Goal: Task Accomplishment & Management: Complete application form

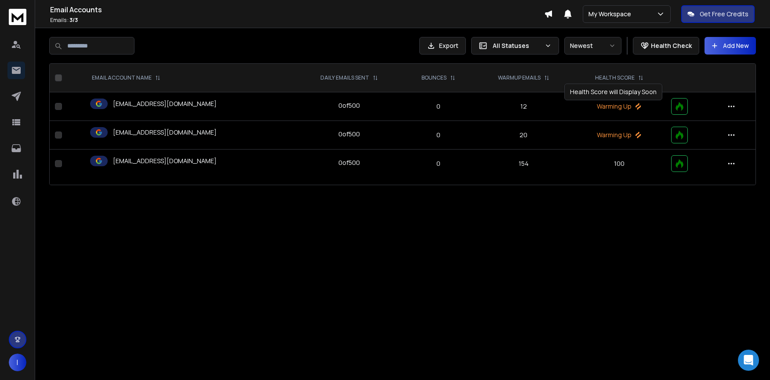
click at [604, 106] on p "Warming Up" at bounding box center [619, 106] width 83 height 9
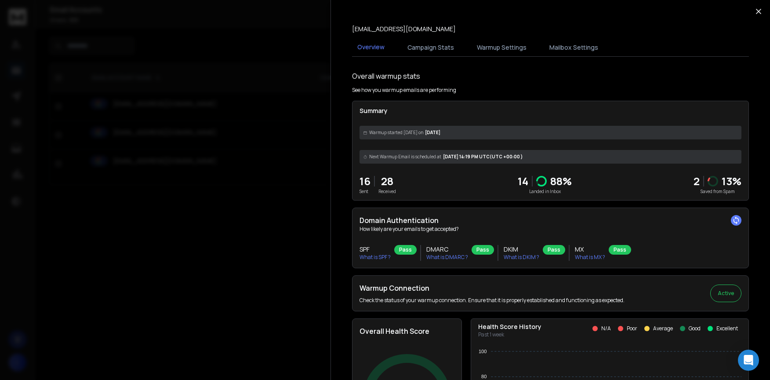
click at [757, 12] on icon "button" at bounding box center [758, 11] width 4 height 4
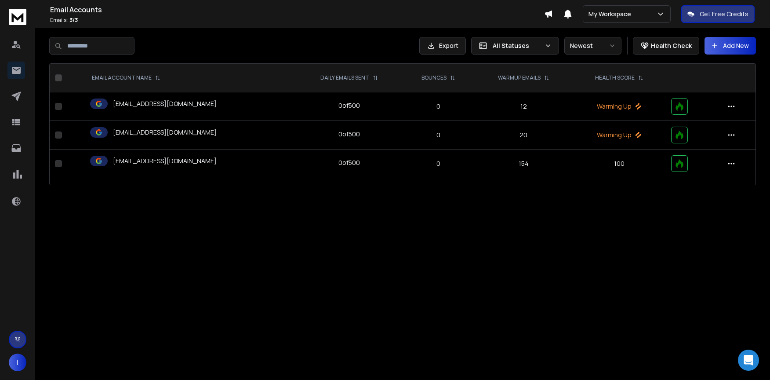
click at [728, 105] on icon at bounding box center [731, 106] width 8 height 8
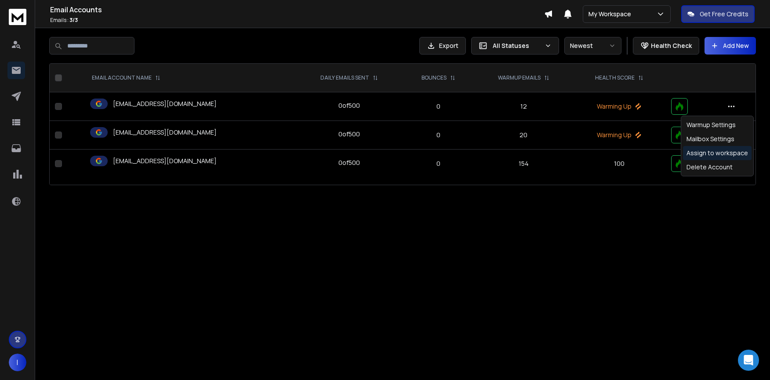
click at [716, 156] on div "Assign to workspace" at bounding box center [717, 153] width 69 height 14
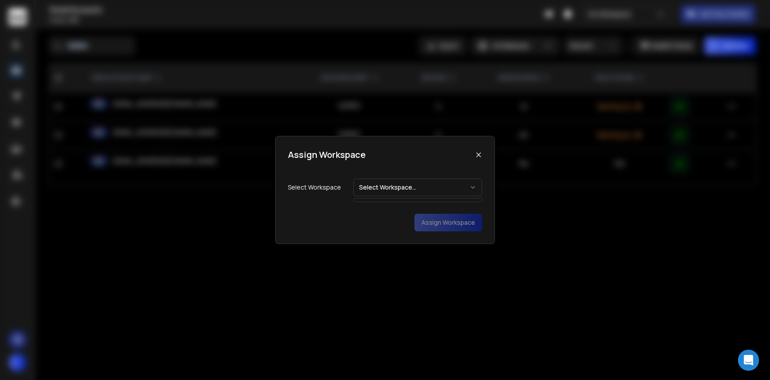
click at [409, 190] on button "Select Workspace..." at bounding box center [417, 187] width 129 height 18
click at [480, 156] on icon at bounding box center [478, 154] width 5 height 5
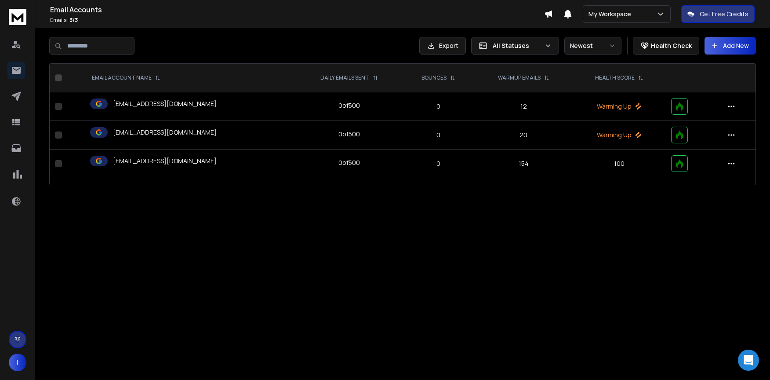
click at [730, 104] on icon at bounding box center [731, 106] width 8 height 8
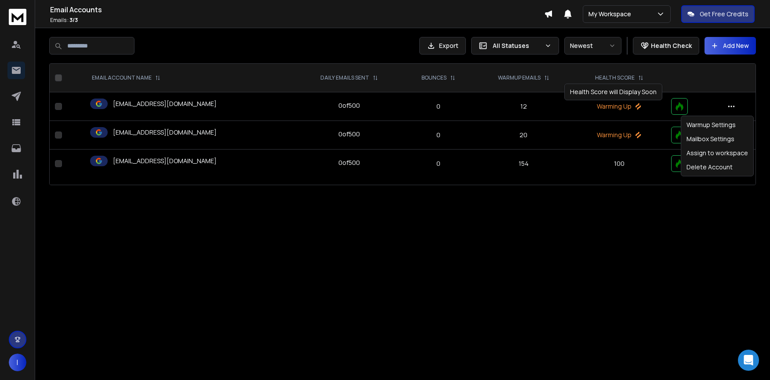
click at [612, 109] on p "Warming Up" at bounding box center [619, 106] width 83 height 9
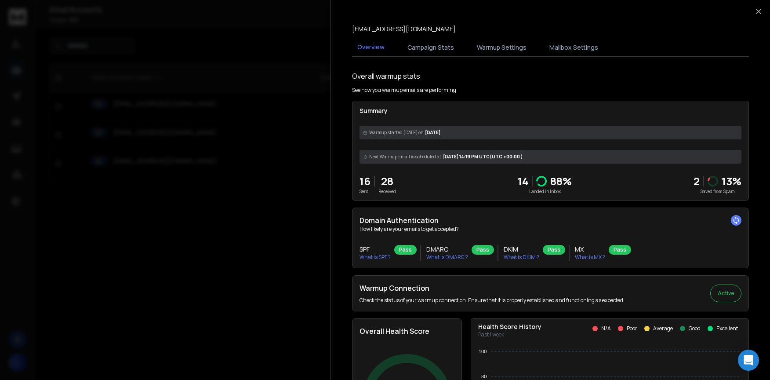
click at [507, 43] on button "Warmup Settings" at bounding box center [501, 47] width 60 height 19
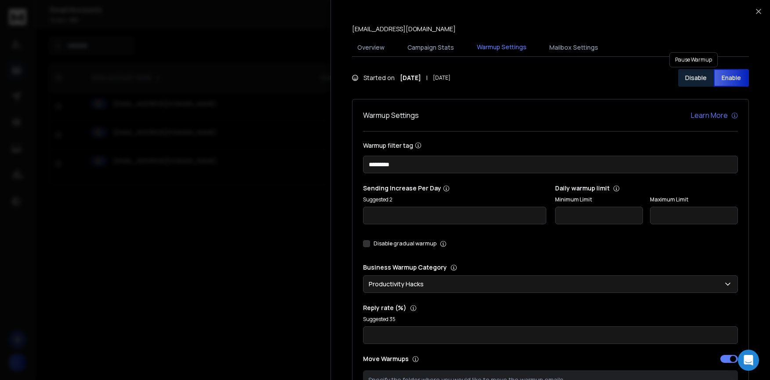
click at [691, 82] on button "Disable" at bounding box center [696, 78] width 36 height 18
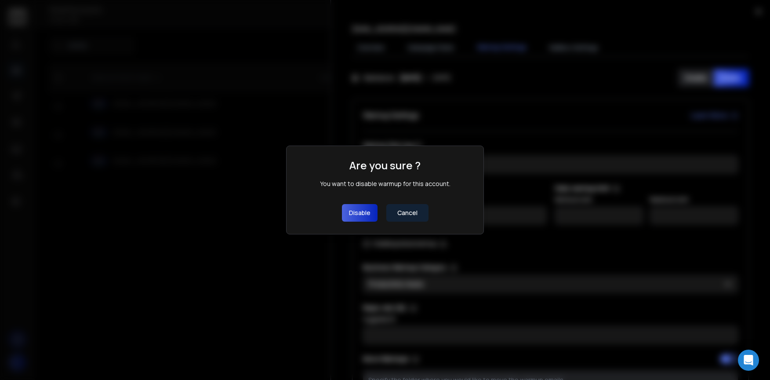
click at [362, 208] on button "Disable" at bounding box center [360, 213] width 36 height 18
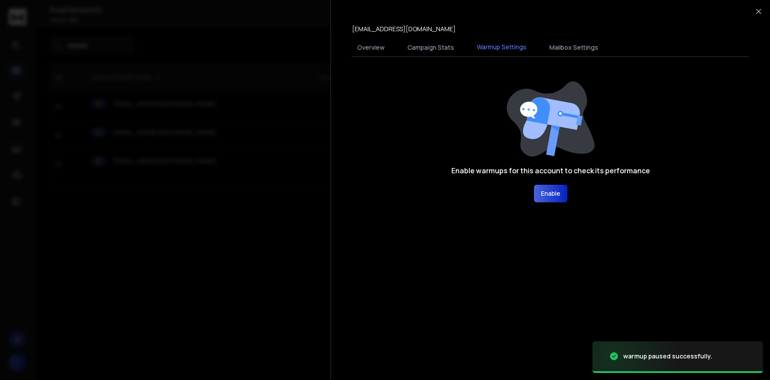
click at [569, 45] on button "Mailbox Settings" at bounding box center [573, 47] width 59 height 19
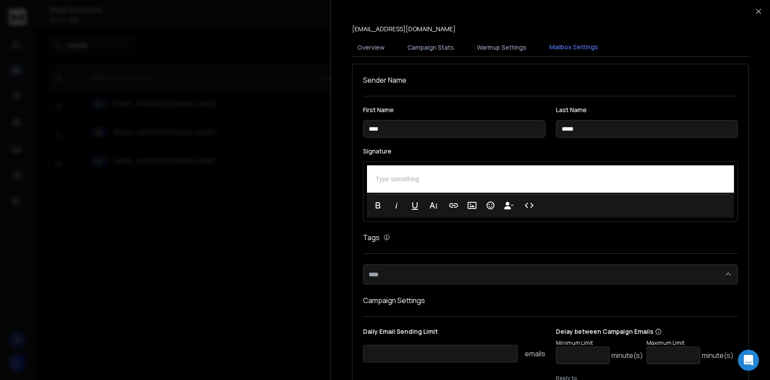
scroll to position [88, 0]
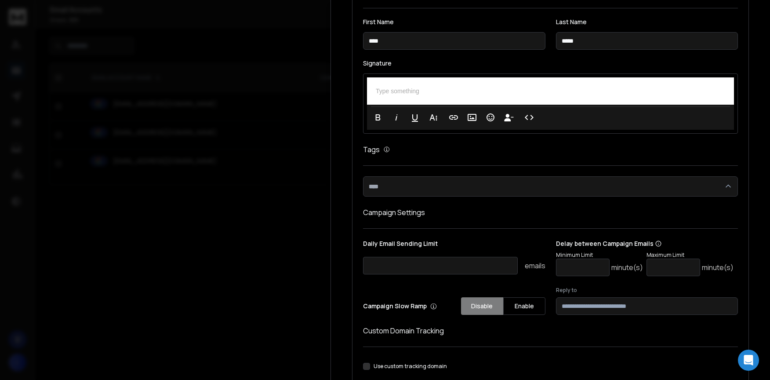
click at [368, 267] on input "***" at bounding box center [440, 266] width 155 height 18
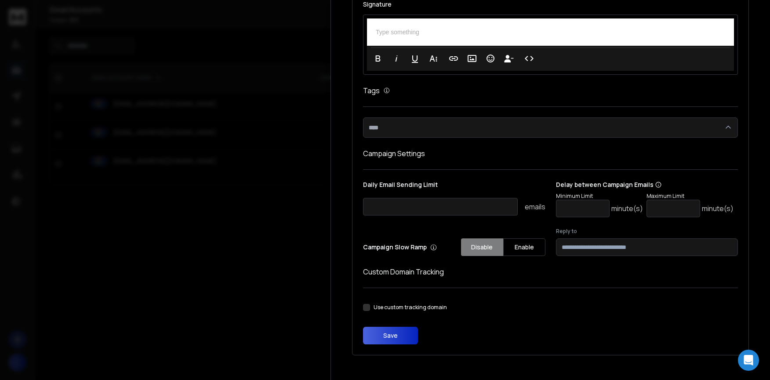
type input "****"
click at [393, 338] on button "Save" at bounding box center [390, 335] width 55 height 18
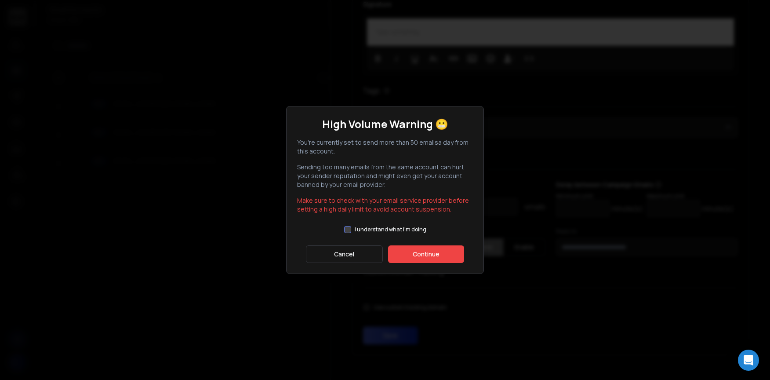
click at [351, 231] on button "I understand what I'm doing" at bounding box center [347, 229] width 7 height 7
click at [436, 252] on button "Continue" at bounding box center [426, 254] width 76 height 18
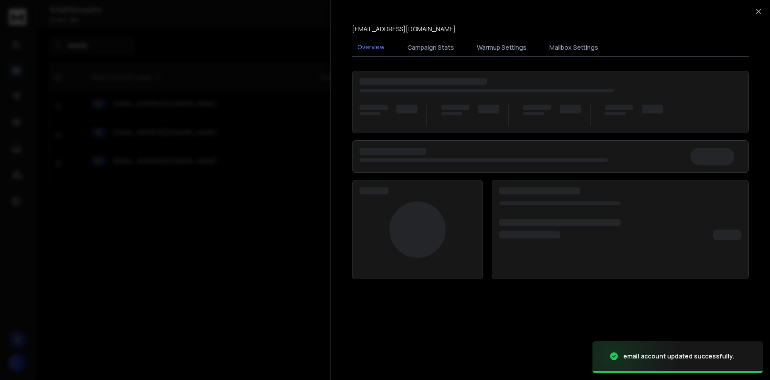
scroll to position [0, 0]
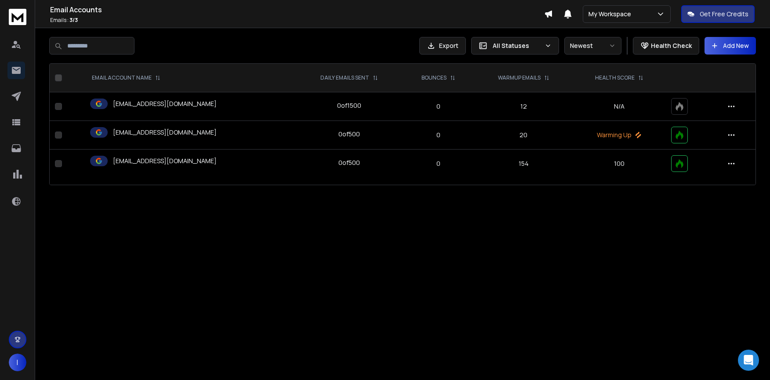
click at [573, 127] on td "Warming Up" at bounding box center [620, 135] width 94 height 29
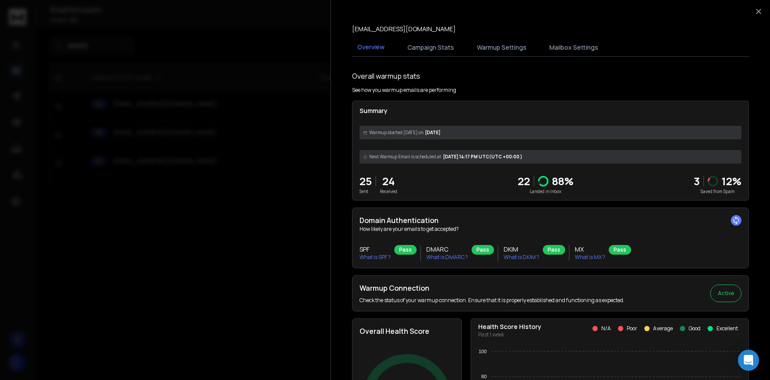
click at [499, 45] on button "Warmup Settings" at bounding box center [501, 47] width 60 height 19
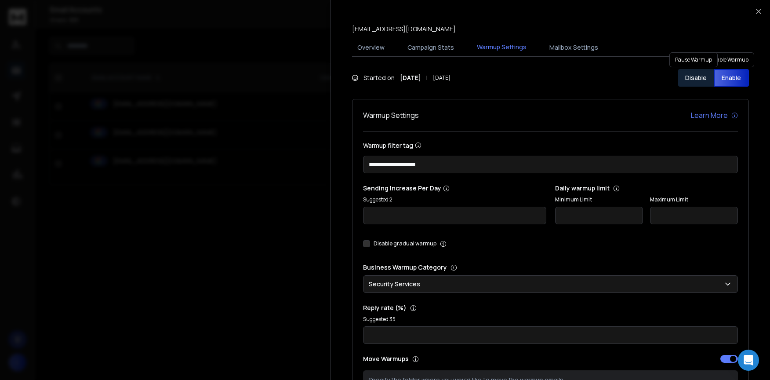
click at [692, 79] on button "Disable" at bounding box center [696, 78] width 36 height 18
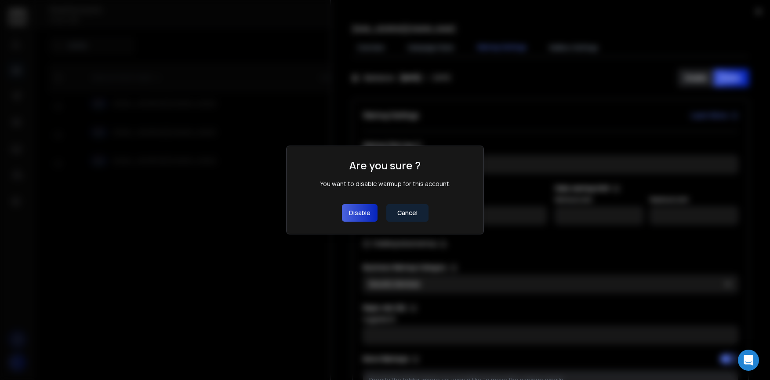
click at [355, 208] on button "Disable" at bounding box center [360, 213] width 36 height 18
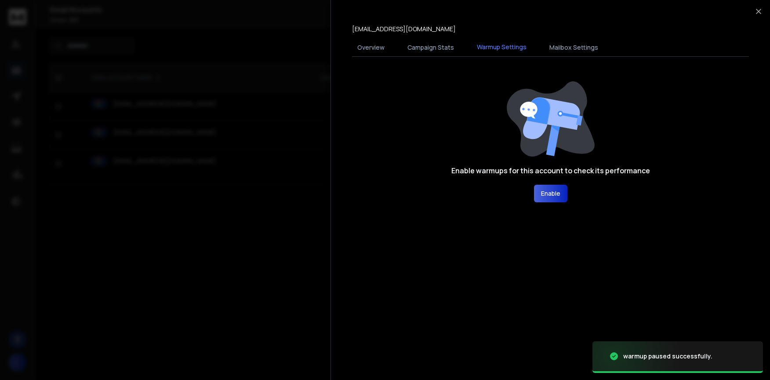
click at [568, 42] on button "Mailbox Settings" at bounding box center [573, 47] width 59 height 19
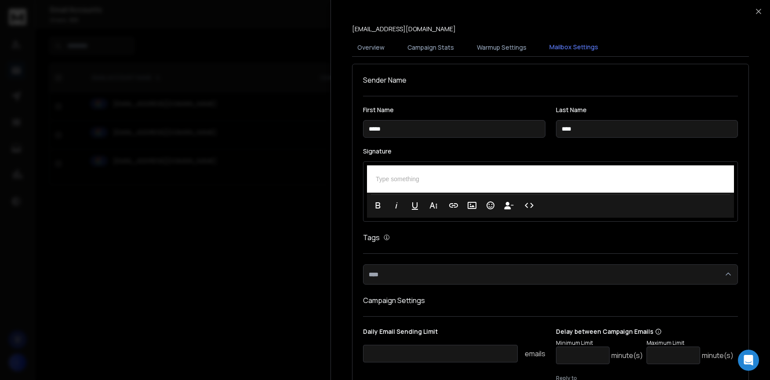
click at [368, 355] on input "***" at bounding box center [440, 353] width 155 height 18
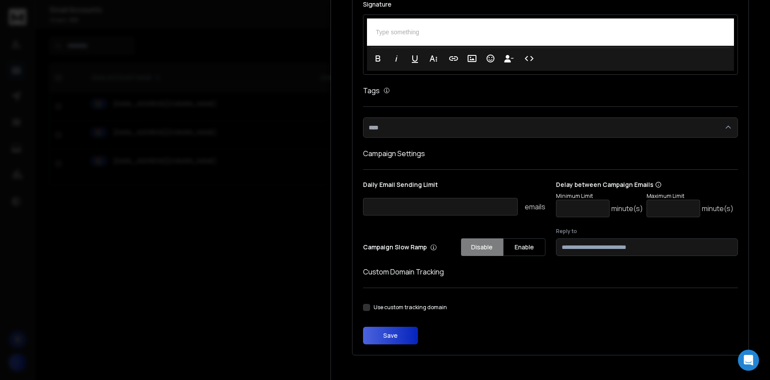
type input "****"
click at [388, 336] on button "Save" at bounding box center [390, 335] width 55 height 18
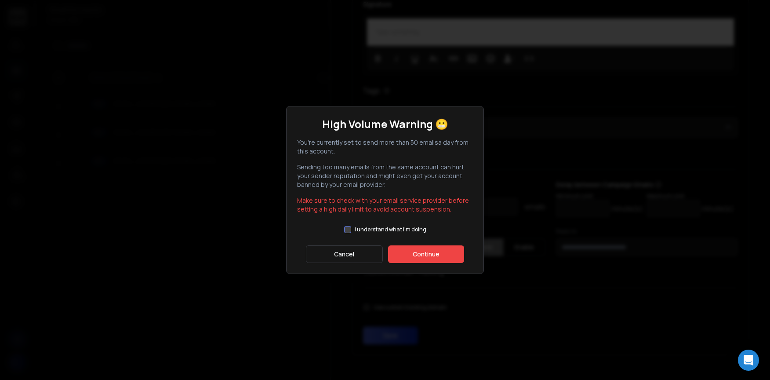
click at [351, 230] on button "I understand what I'm doing" at bounding box center [347, 229] width 7 height 7
click at [432, 254] on button "Continue" at bounding box center [426, 254] width 76 height 18
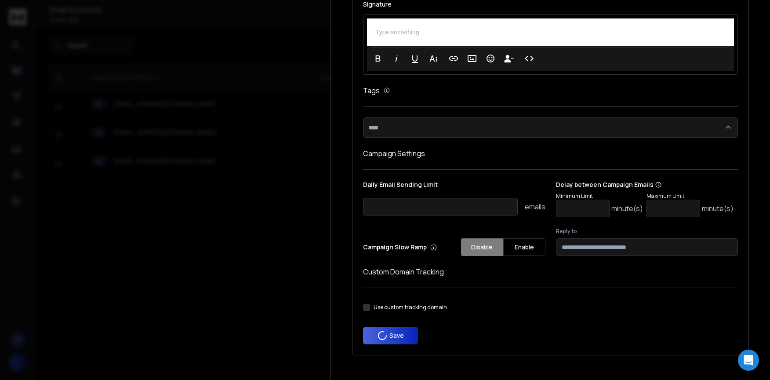
scroll to position [0, 0]
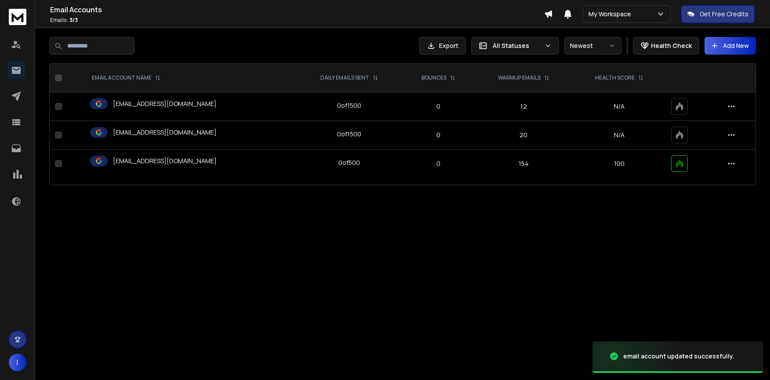
click at [553, 165] on td "154" at bounding box center [524, 163] width 98 height 29
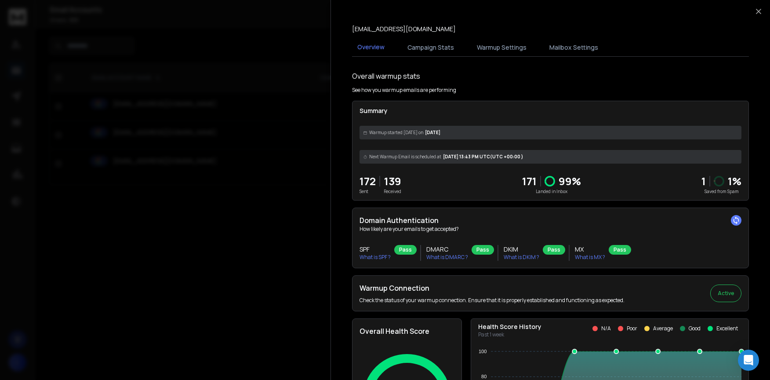
click at [519, 42] on button "Warmup Settings" at bounding box center [501, 47] width 60 height 19
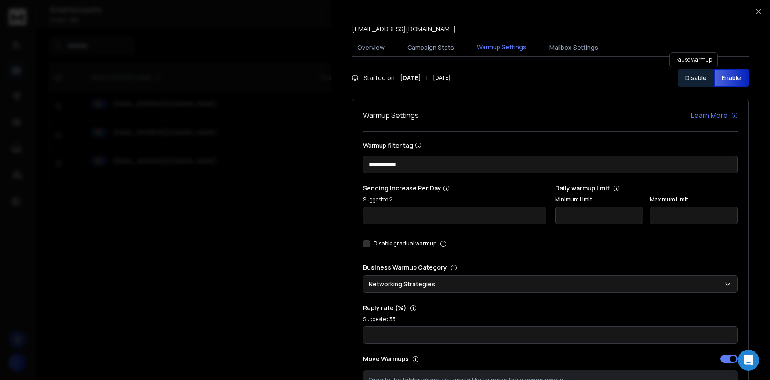
click at [697, 80] on button "Disable" at bounding box center [696, 78] width 36 height 18
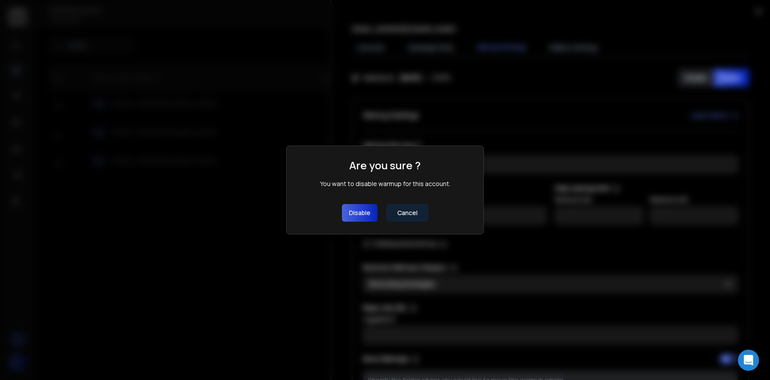
click at [352, 216] on button "Disable" at bounding box center [360, 213] width 36 height 18
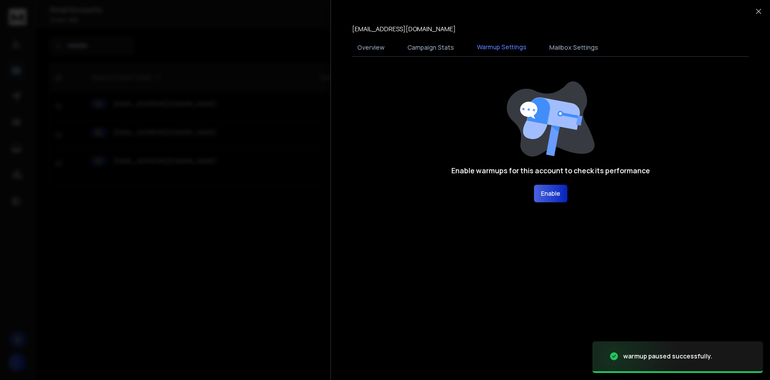
click at [579, 46] on button "Mailbox Settings" at bounding box center [573, 47] width 59 height 19
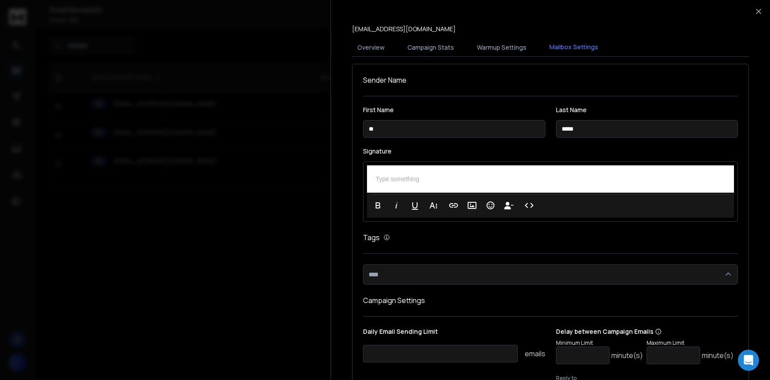
click at [369, 353] on input "***" at bounding box center [440, 353] width 155 height 18
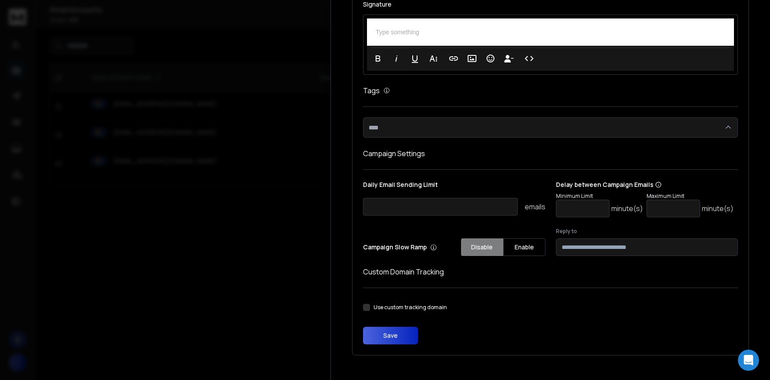
type input "****"
click at [400, 338] on button "Save" at bounding box center [390, 335] width 55 height 18
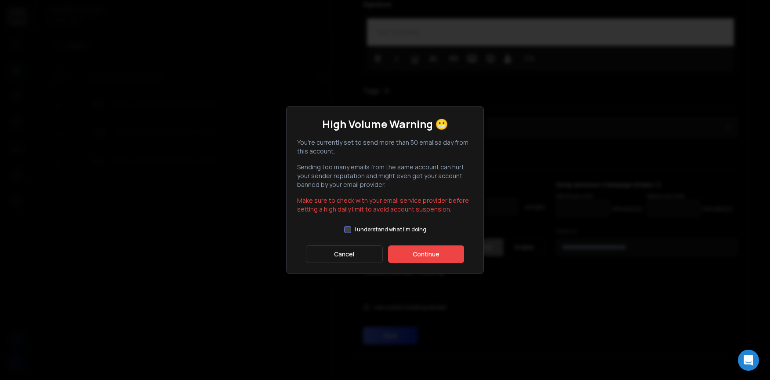
click at [348, 232] on button "I understand what I'm doing" at bounding box center [347, 229] width 7 height 7
click at [423, 257] on button "Continue" at bounding box center [426, 254] width 76 height 18
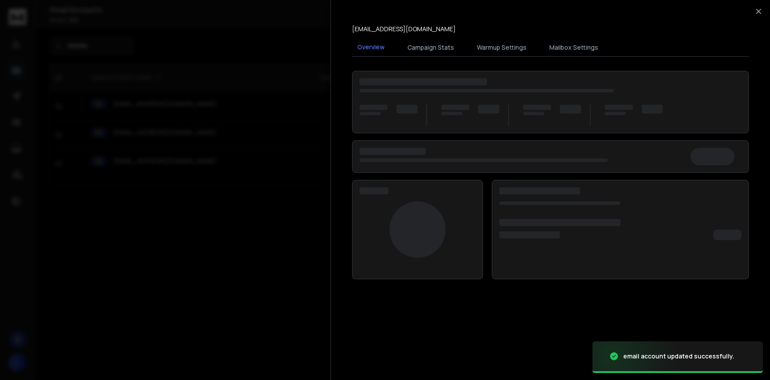
scroll to position [0, 0]
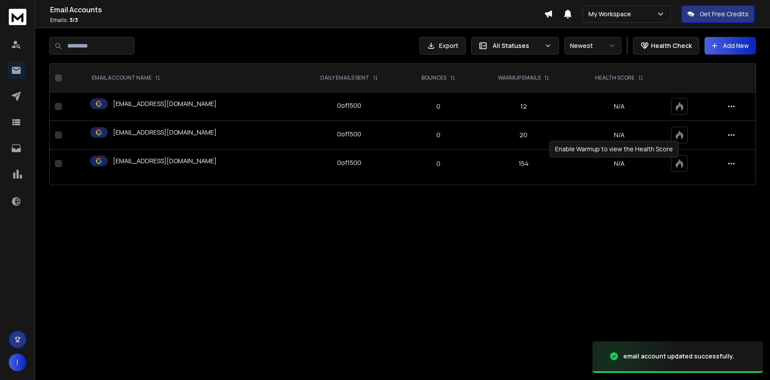
click at [562, 139] on td "20" at bounding box center [524, 135] width 98 height 29
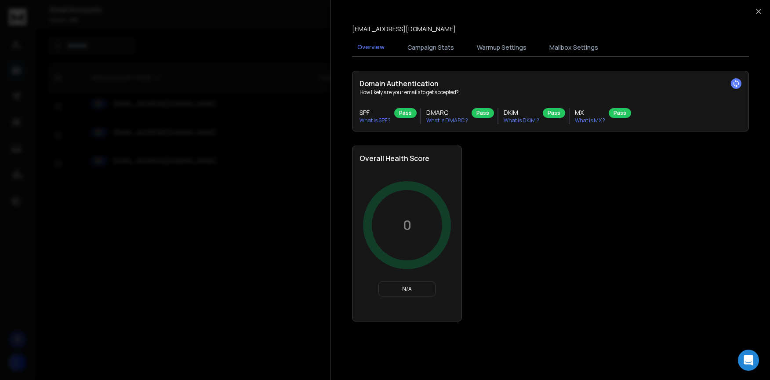
click at [573, 45] on button "Mailbox Settings" at bounding box center [573, 47] width 59 height 19
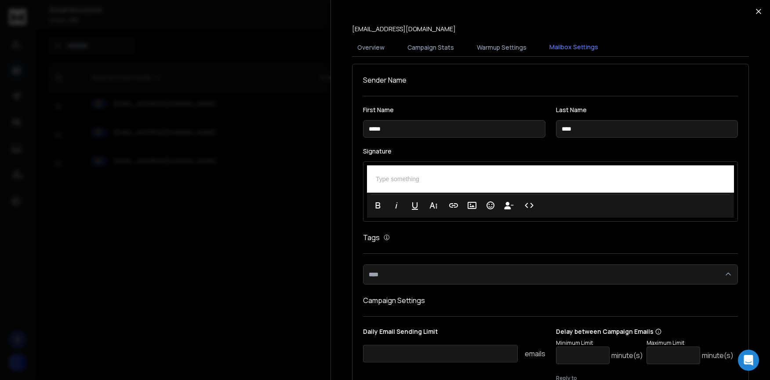
click at [758, 10] on icon "button" at bounding box center [758, 11] width 9 height 9
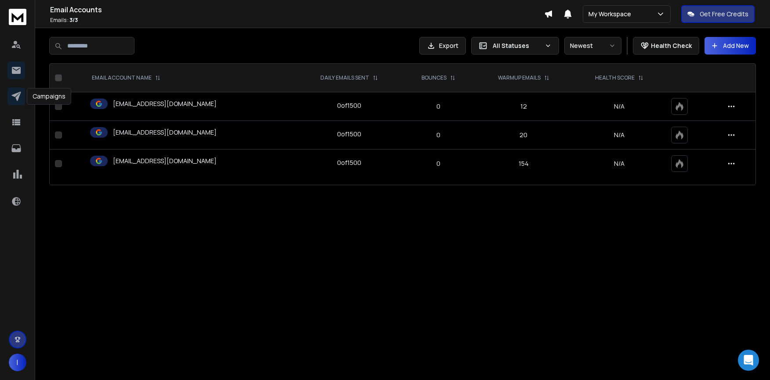
click at [18, 94] on icon at bounding box center [15, 95] width 9 height 9
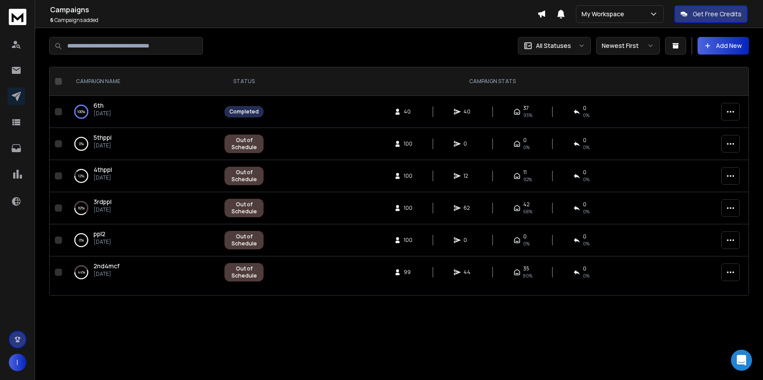
click at [59, 109] on button "button" at bounding box center [58, 111] width 7 height 7
click at [58, 140] on button "button" at bounding box center [58, 143] width 7 height 7
click at [60, 174] on button "button" at bounding box center [58, 175] width 7 height 7
click at [55, 210] on button "button" at bounding box center [58, 207] width 7 height 7
click at [56, 240] on button "button" at bounding box center [58, 239] width 7 height 7
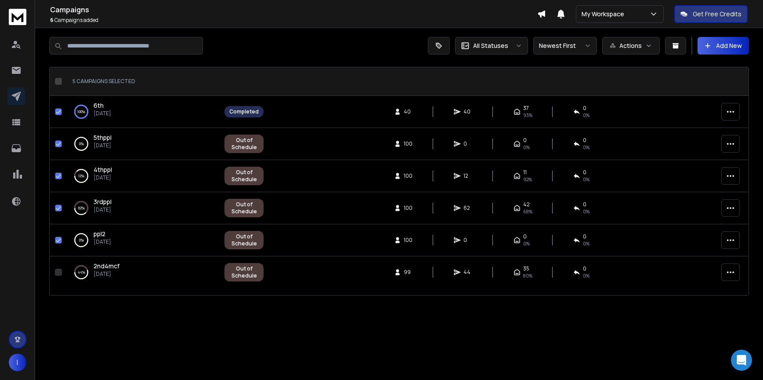
click at [56, 273] on button "button" at bounding box center [58, 271] width 7 height 7
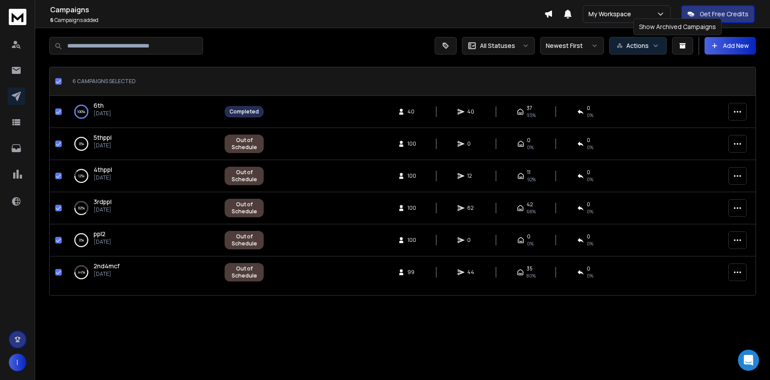
click at [652, 48] on icon "button" at bounding box center [655, 45] width 7 height 7
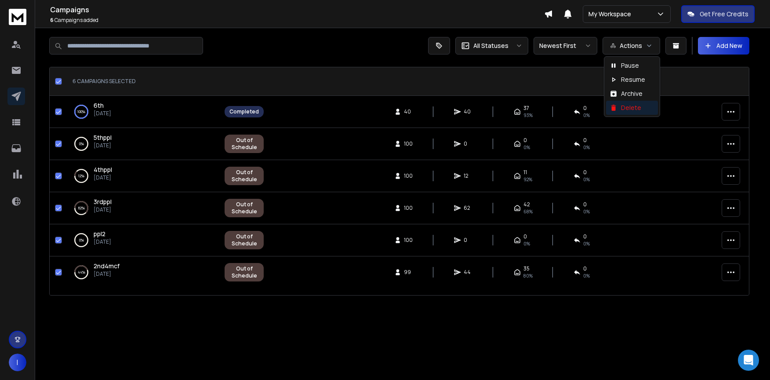
click at [633, 105] on p "Delete" at bounding box center [631, 107] width 20 height 9
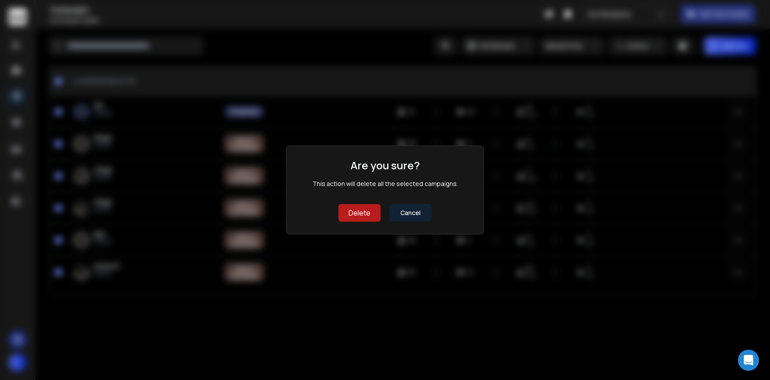
click at [359, 210] on p "delete" at bounding box center [359, 212] width 22 height 11
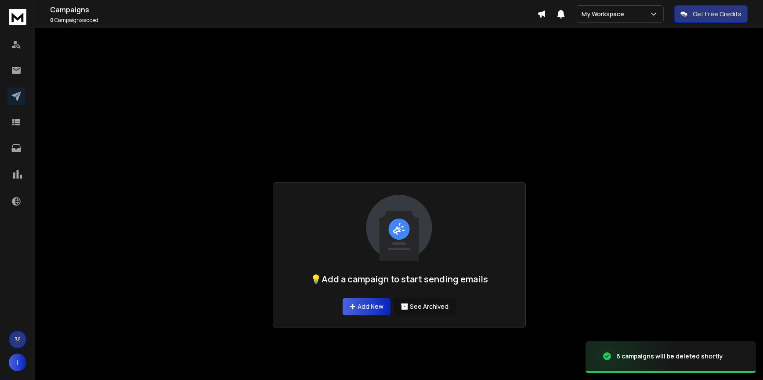
click at [360, 306] on link "Add New" at bounding box center [367, 306] width 48 height 18
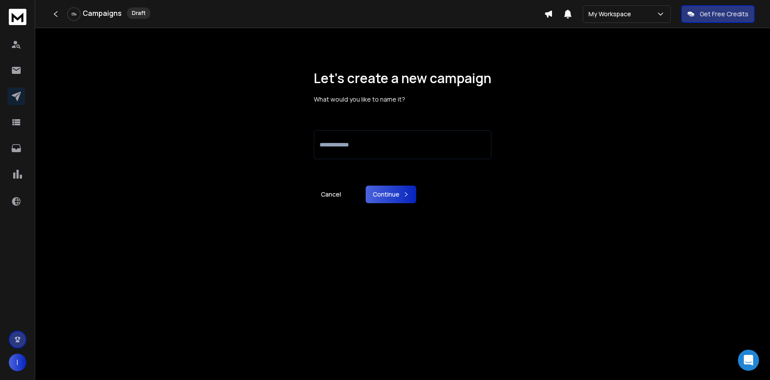
click at [385, 149] on input at bounding box center [403, 144] width 178 height 29
type input "***"
click at [396, 192] on button "Continue" at bounding box center [391, 194] width 51 height 18
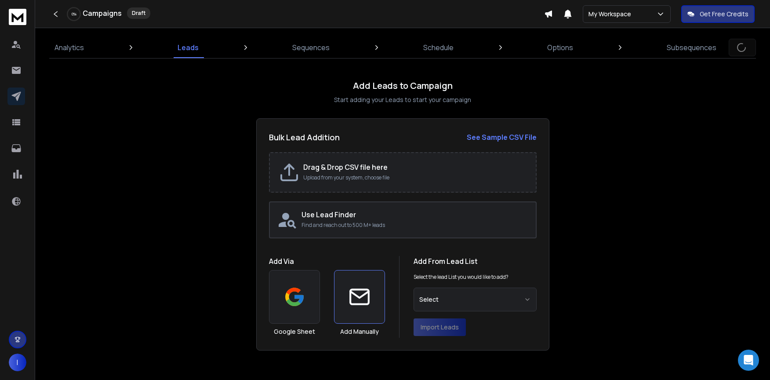
click at [356, 294] on icon at bounding box center [359, 296] width 22 height 26
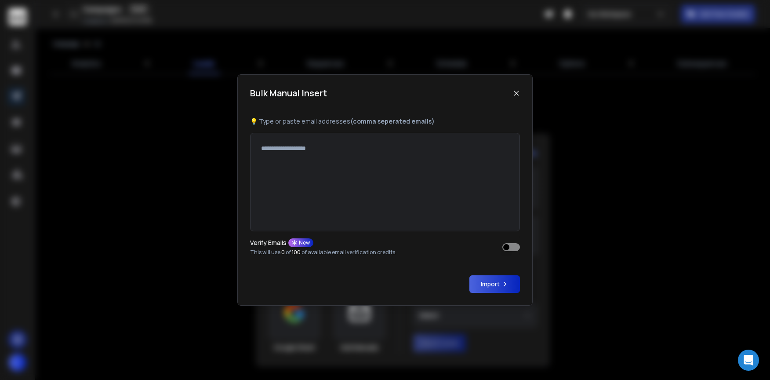
click at [307, 149] on textarea at bounding box center [385, 182] width 270 height 98
click at [286, 149] on textarea at bounding box center [385, 182] width 270 height 98
paste textarea "**********"
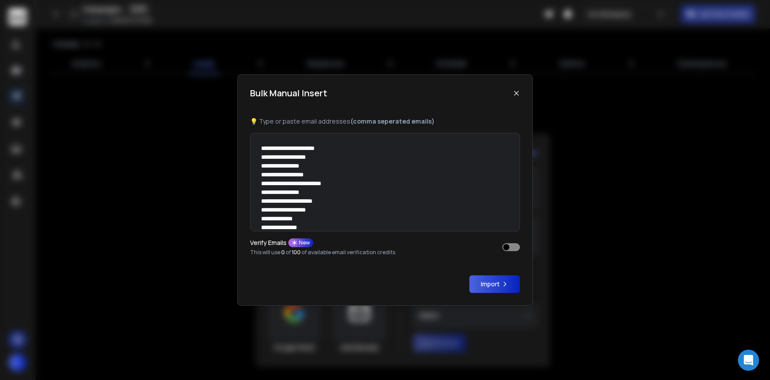
click at [323, 149] on textarea at bounding box center [385, 182] width 270 height 98
click at [353, 212] on textarea at bounding box center [385, 182] width 270 height 98
click at [338, 218] on textarea at bounding box center [385, 182] width 270 height 98
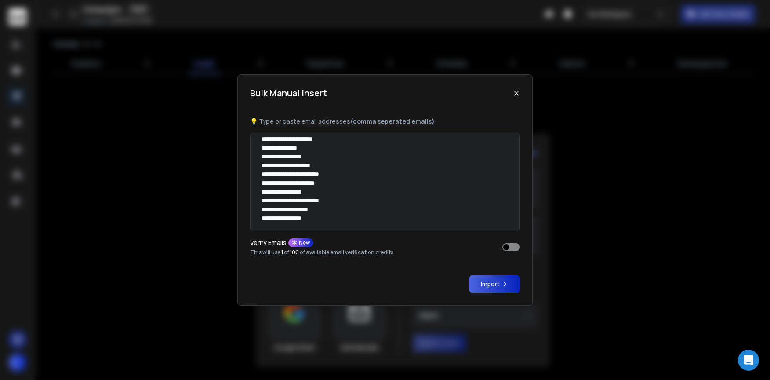
click at [477, 279] on button "Import" at bounding box center [494, 284] width 51 height 18
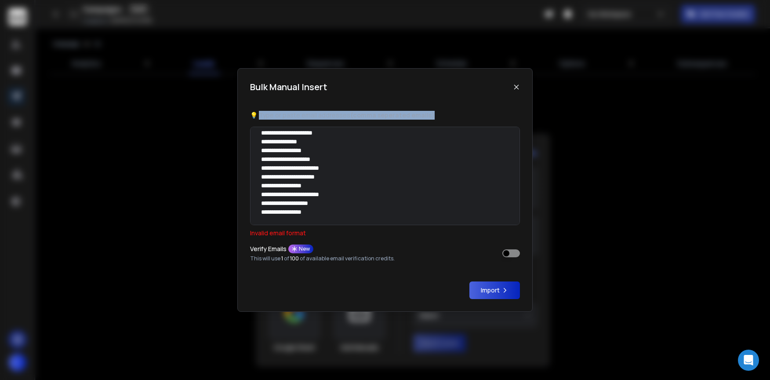
drag, startPoint x: 430, startPoint y: 116, endPoint x: 259, endPoint y: 112, distance: 170.5
click at [259, 112] on p "💡 Type or paste email addresses (comma seperated emails)" at bounding box center [385, 115] width 270 height 9
copy p "ype or paste email addresses (comma seperated emails)"
click at [298, 172] on textarea at bounding box center [385, 176] width 270 height 98
paste textarea "**********"
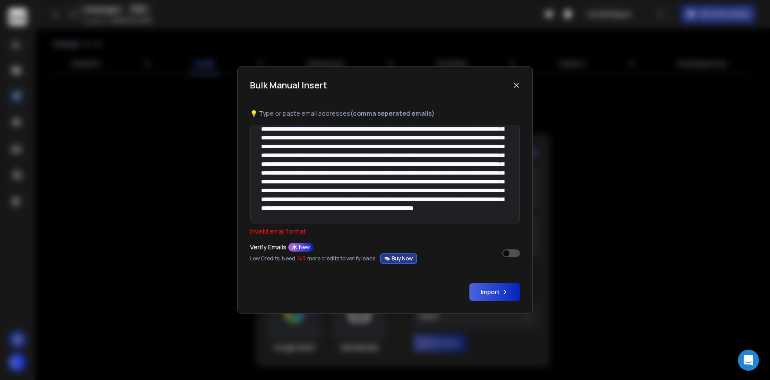
scroll to position [642, 0]
click at [493, 293] on button "Import" at bounding box center [494, 292] width 51 height 18
click at [492, 295] on button "Import" at bounding box center [494, 292] width 51 height 18
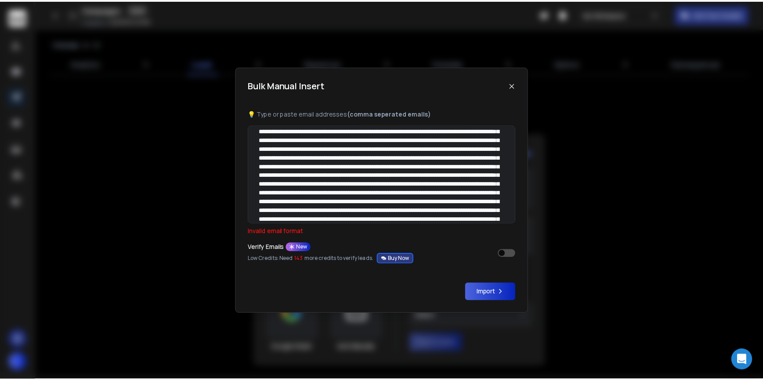
scroll to position [0, 0]
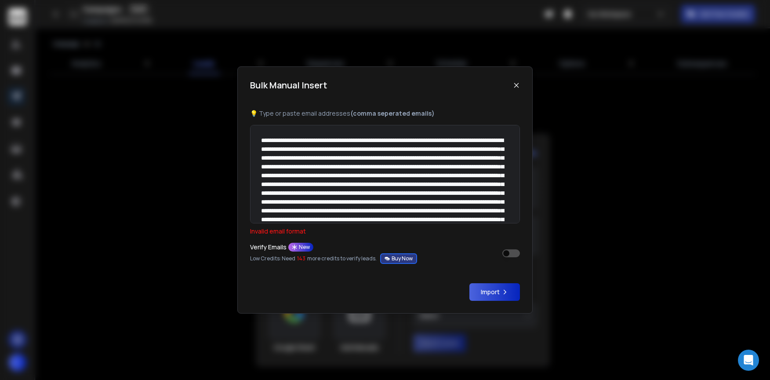
click at [261, 141] on textarea at bounding box center [385, 174] width 270 height 98
type textarea "**********"
click at [489, 288] on button "Import" at bounding box center [494, 292] width 51 height 18
click at [489, 291] on button "Import" at bounding box center [494, 292] width 51 height 18
click at [514, 83] on icon at bounding box center [516, 85] width 7 height 7
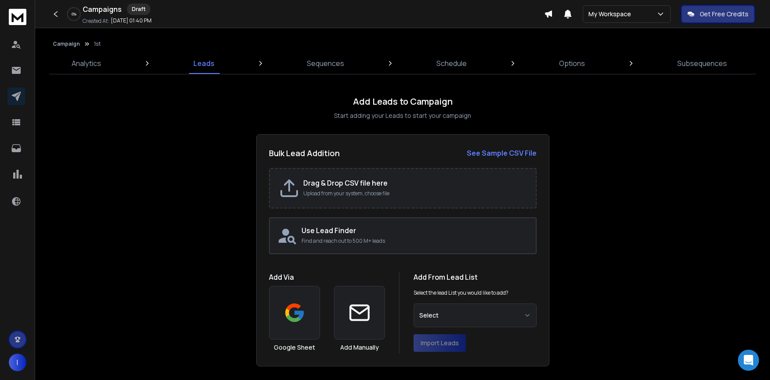
click at [351, 186] on h2 "Drag & Drop CSV file here" at bounding box center [415, 183] width 224 height 11
type input "**********"
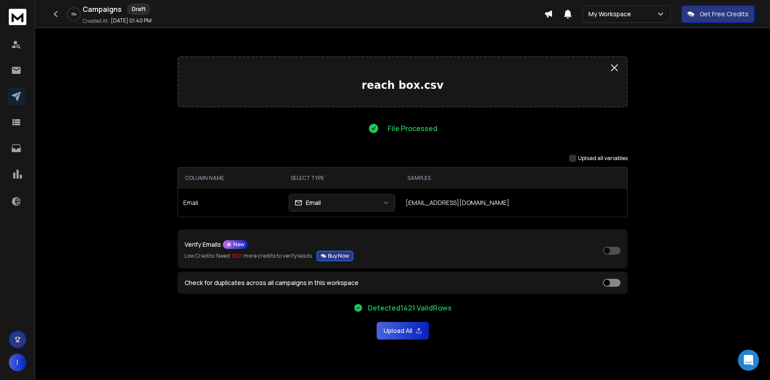
click at [407, 332] on button "Upload All" at bounding box center [403, 331] width 52 height 18
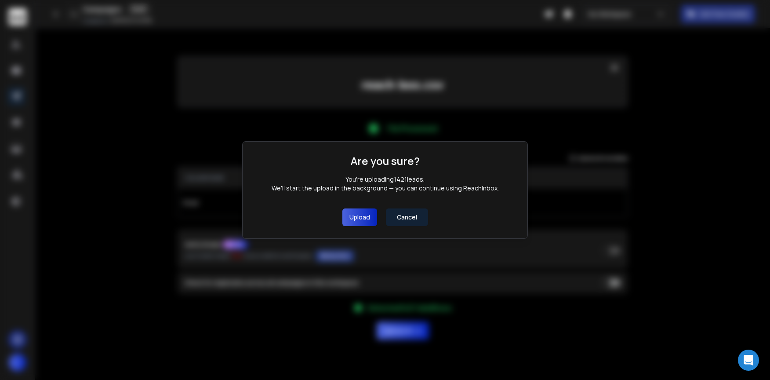
click at [362, 221] on button "Upload" at bounding box center [359, 217] width 35 height 18
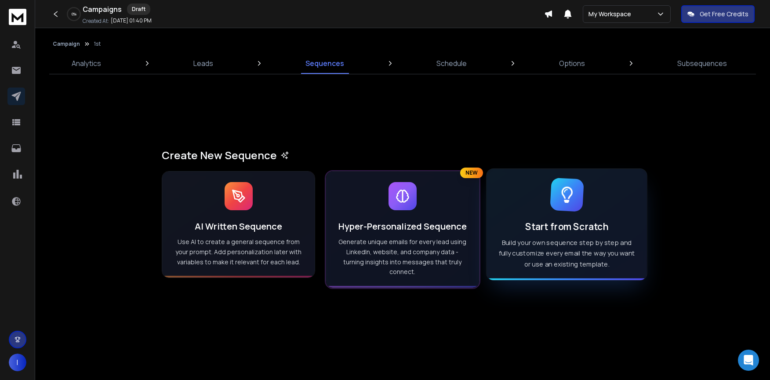
click at [586, 233] on div "Start from Scratch Build your own sequence step by step and fully customize eve…" at bounding box center [566, 224] width 160 height 111
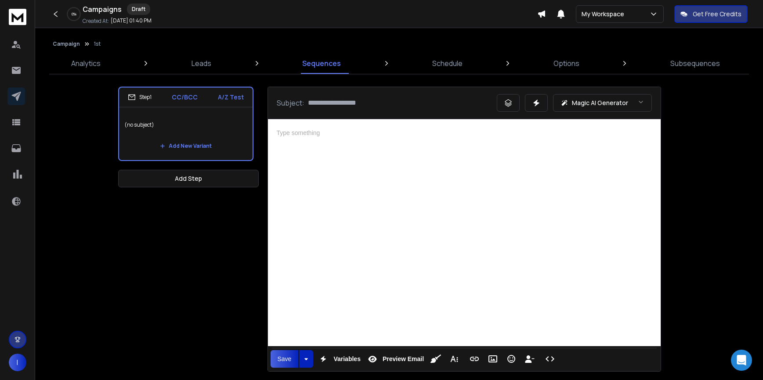
click at [378, 101] on input at bounding box center [398, 103] width 180 height 11
type input "**********"
click at [630, 106] on div "Magic AI Generator" at bounding box center [603, 102] width 84 height 9
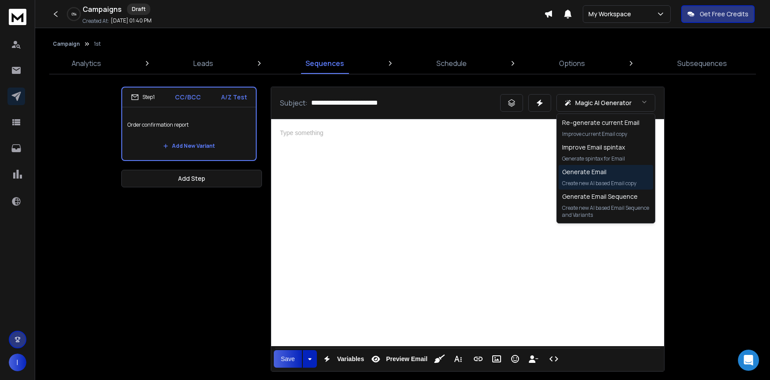
click at [598, 172] on h1 "Generate Email" at bounding box center [599, 171] width 74 height 9
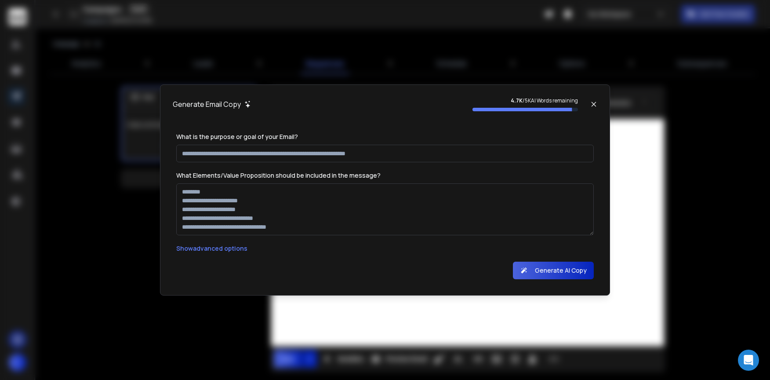
click at [217, 156] on input at bounding box center [384, 154] width 417 height 18
type input "**********"
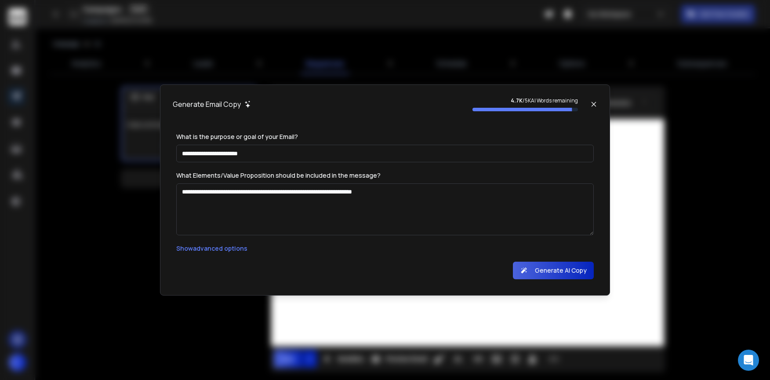
click at [368, 191] on textarea "**********" at bounding box center [384, 209] width 417 height 52
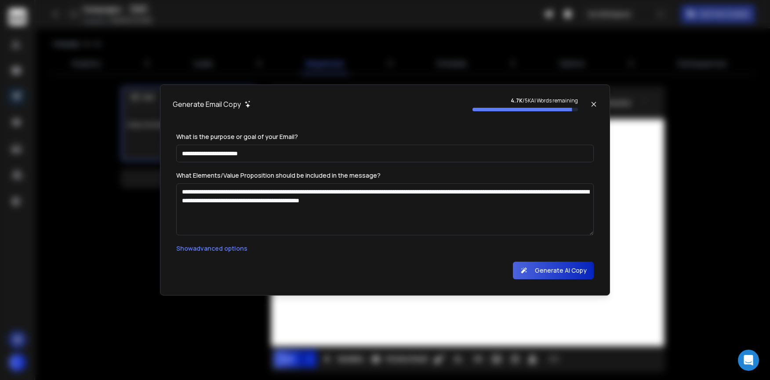
type textarea "**********"
click at [561, 266] on button "Generate AI Copy" at bounding box center [553, 270] width 81 height 18
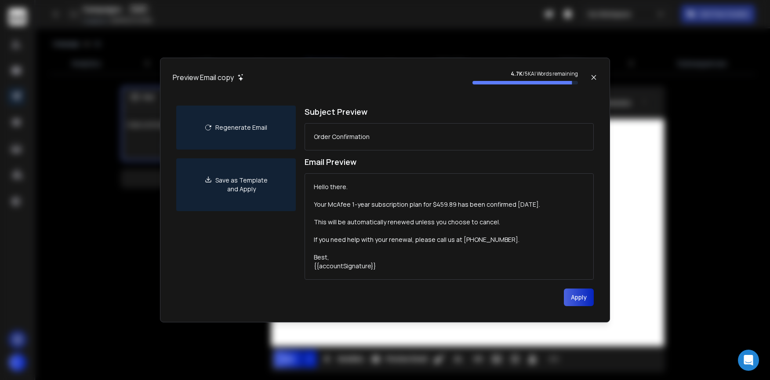
click at [245, 129] on p "Regenerate Email" at bounding box center [241, 127] width 52 height 9
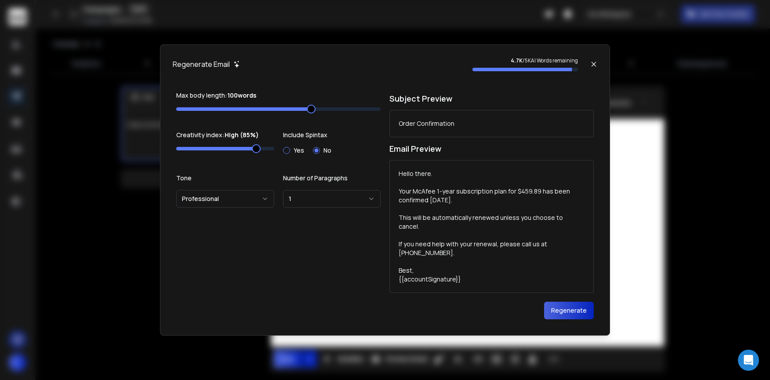
click at [261, 152] on span at bounding box center [256, 148] width 9 height 9
click at [366, 204] on button "1" at bounding box center [332, 199] width 98 height 18
select select "*"
click at [555, 306] on button "Regenerate" at bounding box center [569, 310] width 50 height 18
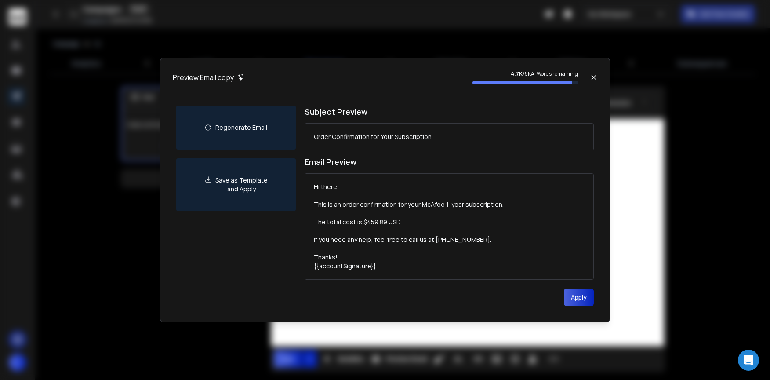
click at [376, 265] on div "Hi there, This is an order confirmation for your McAfee 1-year subscription. Th…" at bounding box center [409, 226] width 190 height 88
click at [373, 264] on div "Hi there, This is an order confirmation for your McAfee 1-year subscription. Th…" at bounding box center [409, 226] width 190 height 88
click at [575, 296] on button "Apply" at bounding box center [579, 297] width 30 height 18
type input "**********"
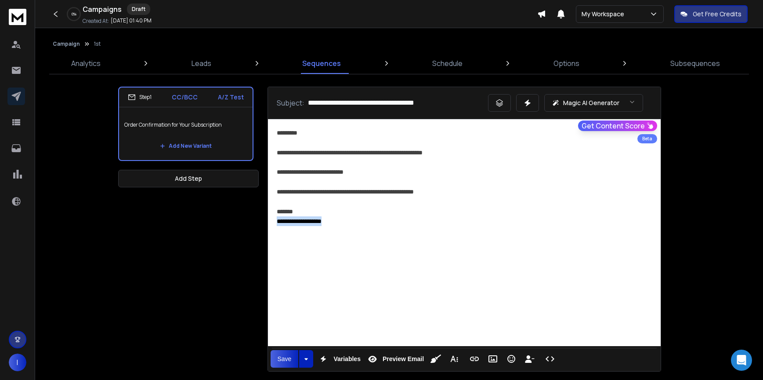
drag, startPoint x: 334, startPoint y: 222, endPoint x: 277, endPoint y: 222, distance: 57.6
click at [277, 222] on div "**********" at bounding box center [464, 221] width 375 height 10
click at [277, 133] on div "*********" at bounding box center [464, 133] width 375 height 10
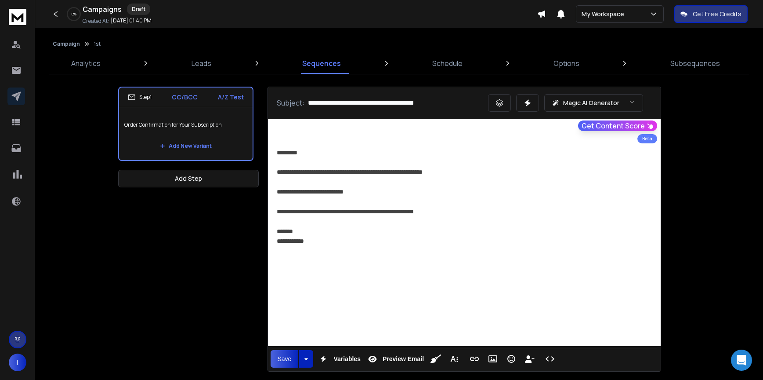
click at [316, 132] on div at bounding box center [464, 133] width 375 height 10
click at [454, 361] on icon "button" at bounding box center [454, 358] width 11 height 11
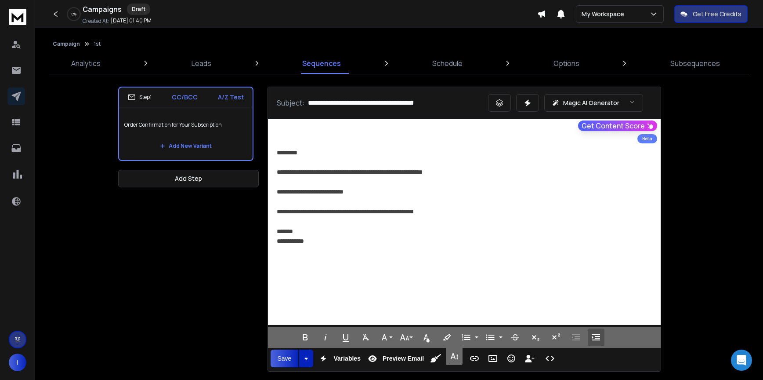
click at [598, 337] on icon "button" at bounding box center [596, 337] width 8 height 6
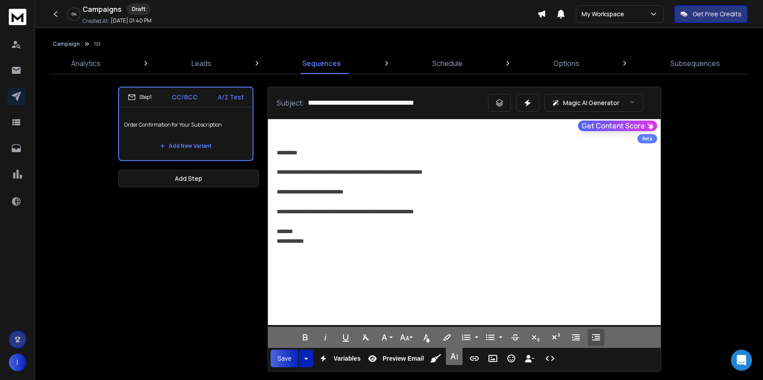
click at [598, 337] on icon "button" at bounding box center [596, 337] width 8 height 6
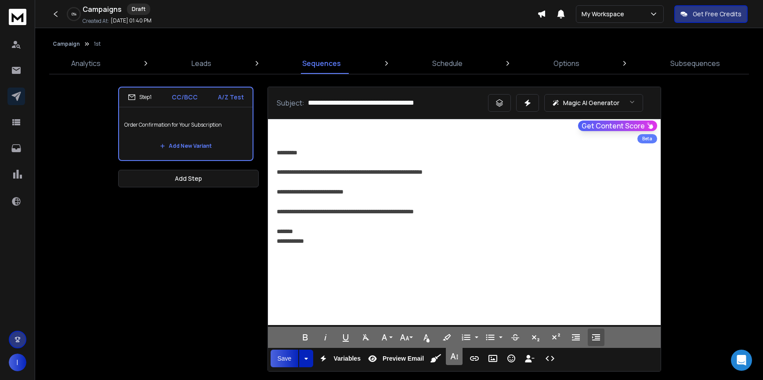
click at [598, 337] on icon "button" at bounding box center [596, 337] width 8 height 6
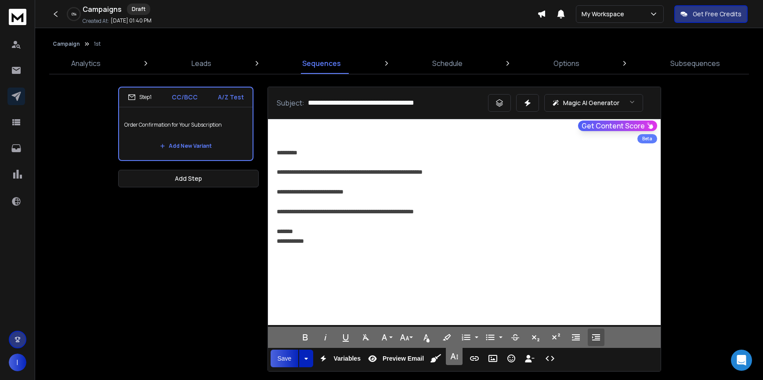
click at [598, 337] on icon "button" at bounding box center [596, 337] width 8 height 6
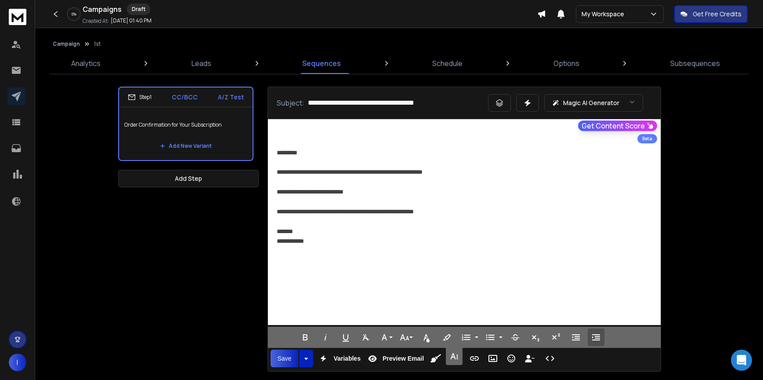
click at [598, 337] on icon "button" at bounding box center [596, 337] width 8 height 6
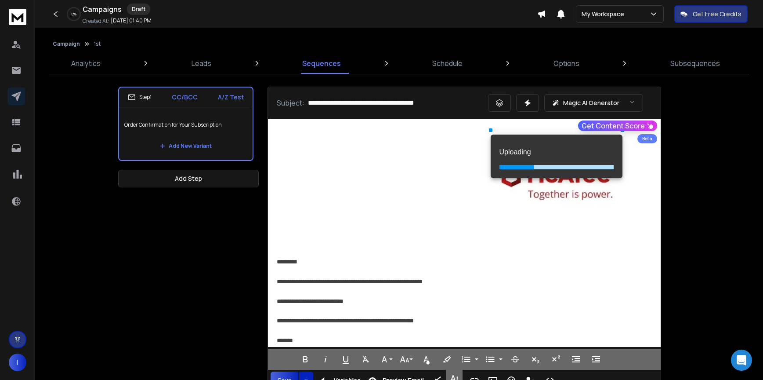
click at [631, 199] on div at bounding box center [556, 188] width 191 height 117
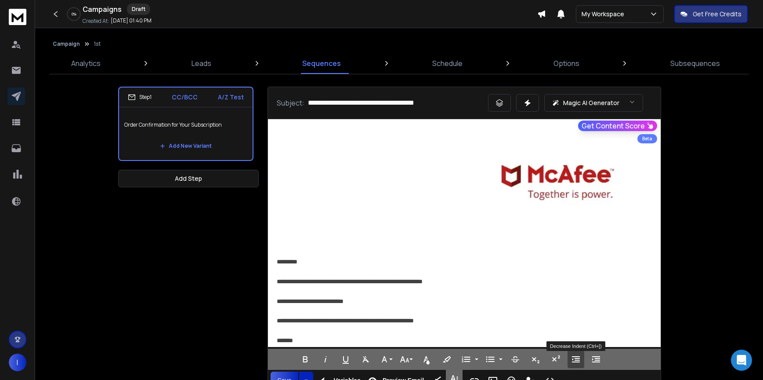
click at [580, 359] on icon "button" at bounding box center [576, 359] width 11 height 11
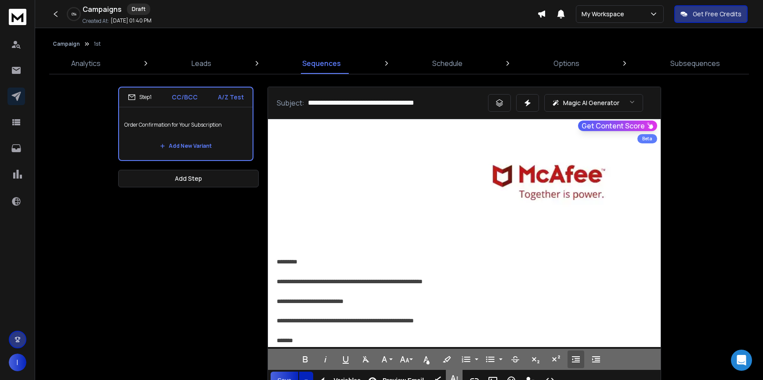
click at [580, 359] on icon "button" at bounding box center [576, 359] width 11 height 11
click at [579, 359] on icon "button" at bounding box center [576, 359] width 11 height 11
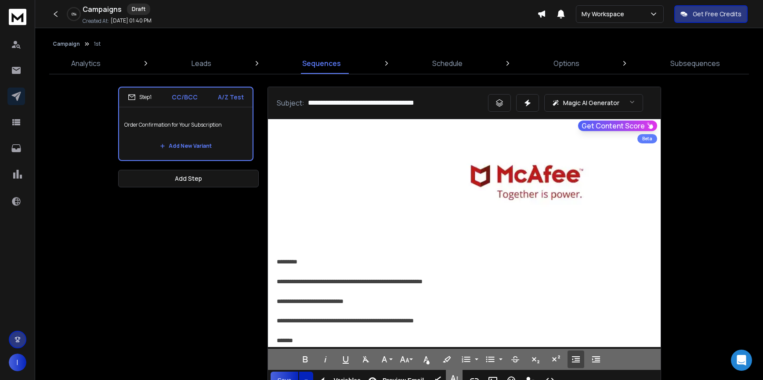
click at [579, 359] on icon "button" at bounding box center [576, 359] width 11 height 11
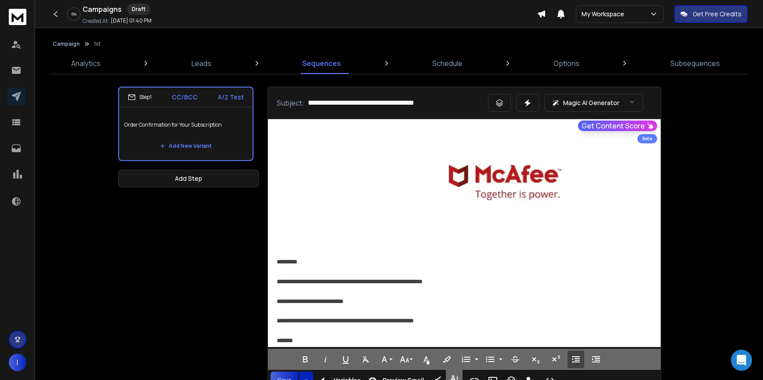
click at [579, 359] on icon "button" at bounding box center [576, 359] width 11 height 11
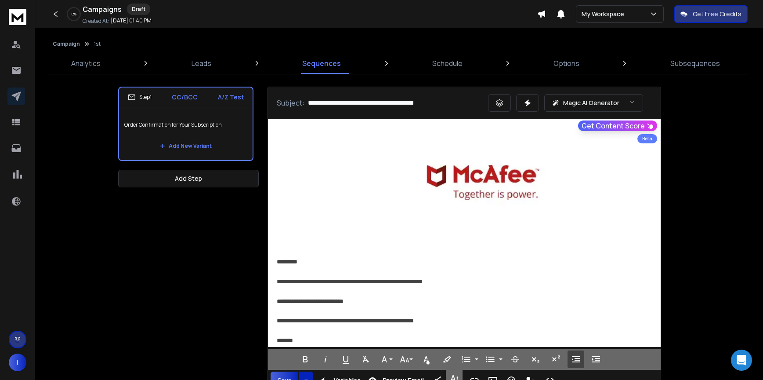
click at [579, 359] on icon "button" at bounding box center [576, 359] width 11 height 11
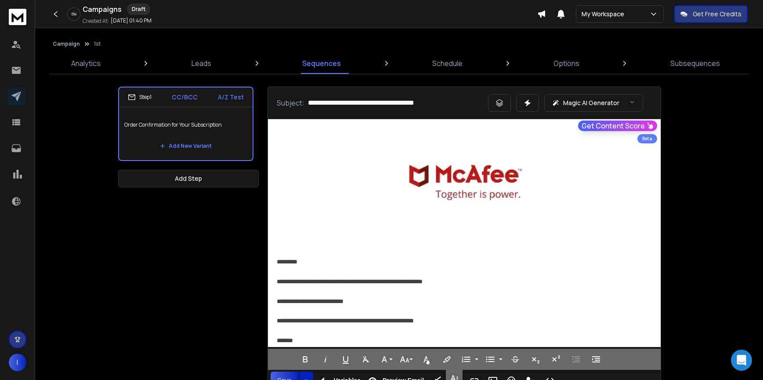
scroll to position [17, 0]
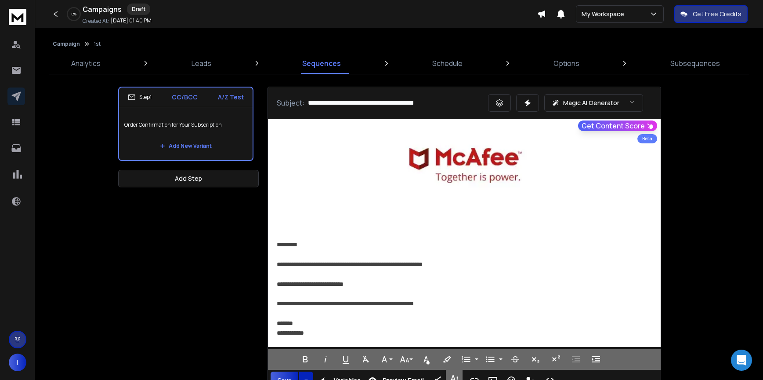
click at [360, 285] on div "**********" at bounding box center [461, 284] width 369 height 10
drag, startPoint x: 449, startPoint y: 302, endPoint x: 272, endPoint y: 307, distance: 177.6
click at [272, 307] on div "**********" at bounding box center [464, 233] width 393 height 228
click at [305, 362] on icon "button" at bounding box center [305, 359] width 5 height 6
click at [392, 359] on button "Font Family" at bounding box center [386, 359] width 17 height 18
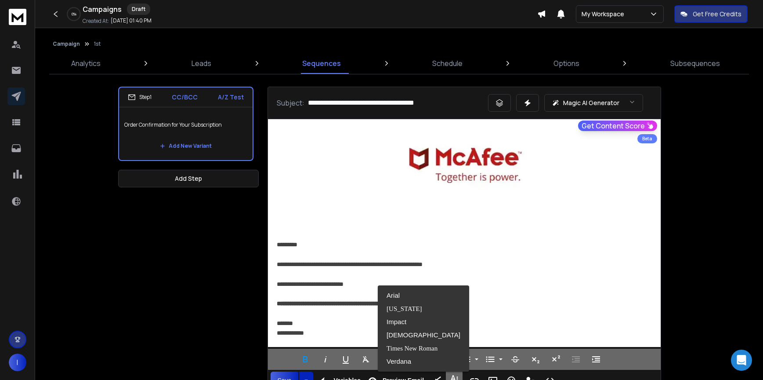
click at [356, 328] on div "**********" at bounding box center [461, 333] width 369 height 10
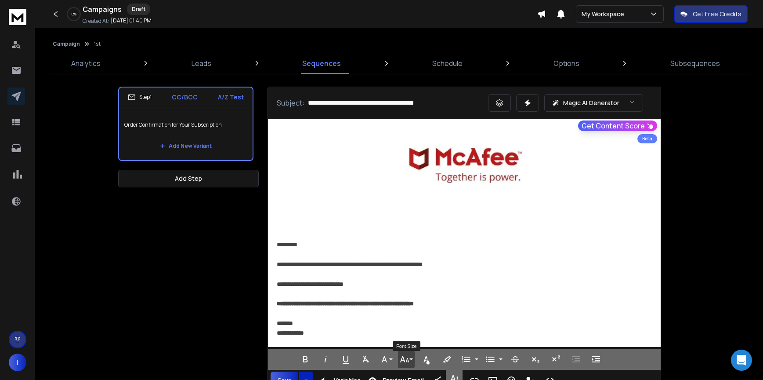
click at [411, 358] on button "Font Size" at bounding box center [406, 359] width 17 height 18
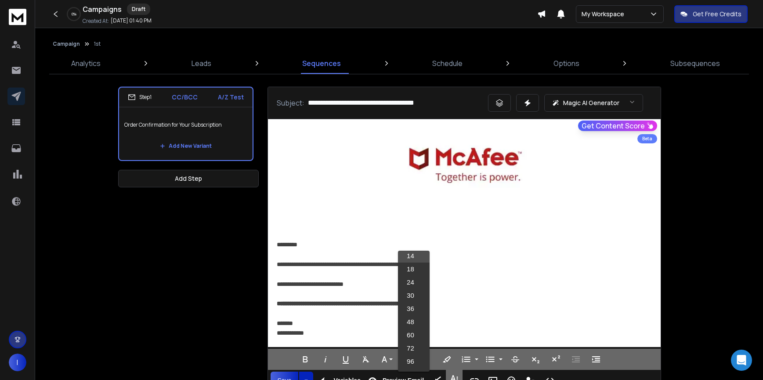
scroll to position [71, 0]
click at [410, 281] on link "24" at bounding box center [414, 281] width 32 height 13
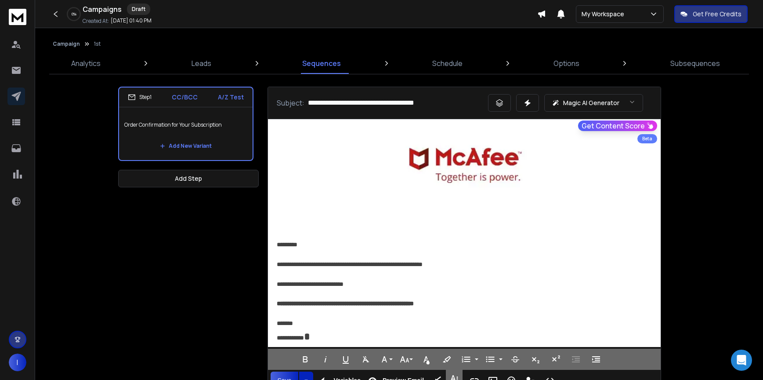
click at [451, 304] on div "**********" at bounding box center [461, 303] width 369 height 10
drag, startPoint x: 421, startPoint y: 303, endPoint x: 272, endPoint y: 304, distance: 149.8
click at [272, 304] on div "**********" at bounding box center [464, 233] width 393 height 228
click at [408, 359] on icon "button" at bounding box center [404, 359] width 9 height 6
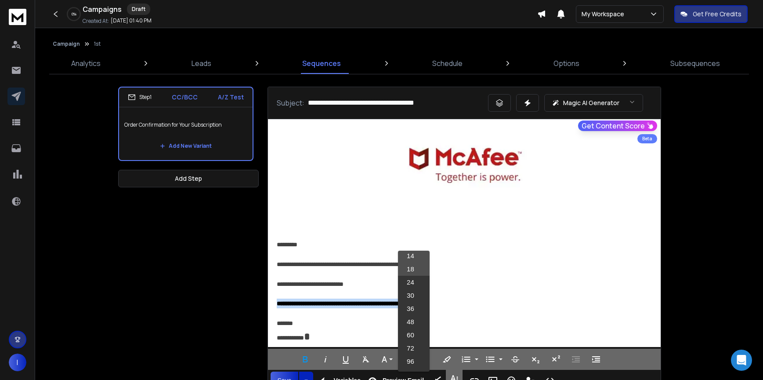
click at [409, 272] on link "18" at bounding box center [414, 268] width 32 height 13
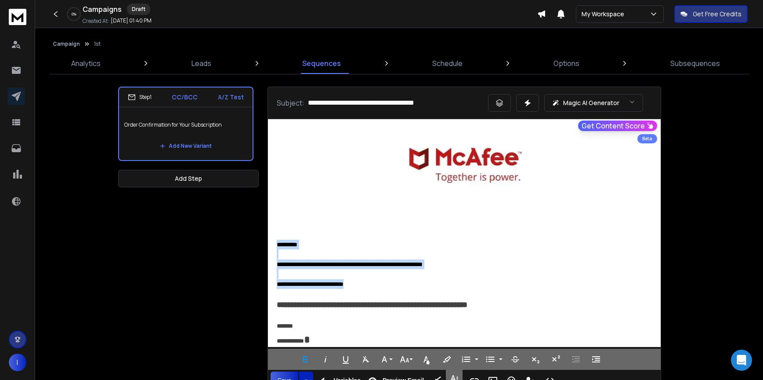
drag, startPoint x: 374, startPoint y: 280, endPoint x: 268, endPoint y: 242, distance: 112.6
click at [268, 242] on div "**********" at bounding box center [464, 233] width 393 height 228
click at [407, 358] on icon "button" at bounding box center [404, 359] width 11 height 11
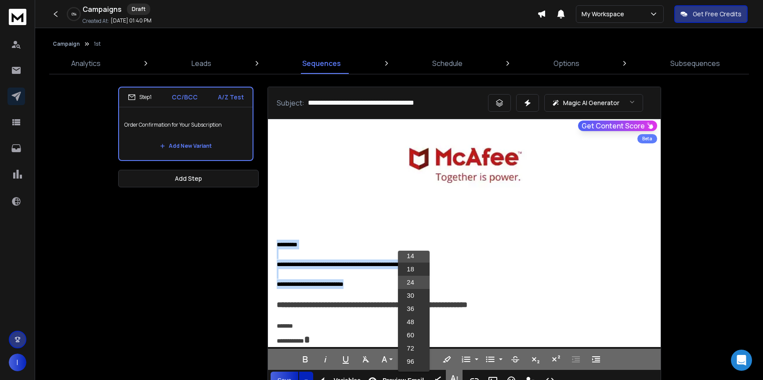
click at [410, 281] on link "24" at bounding box center [414, 281] width 32 height 13
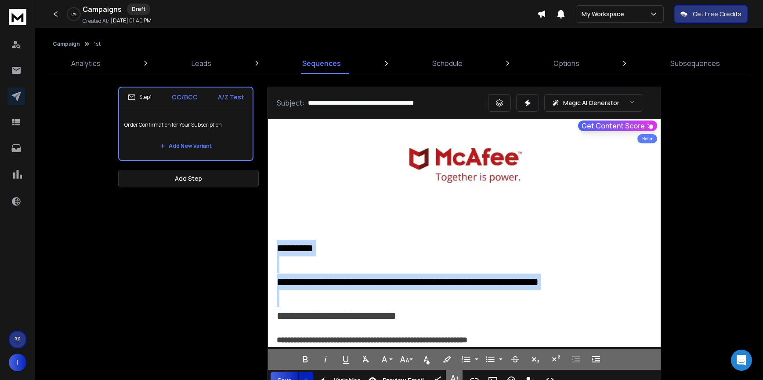
click at [485, 304] on div at bounding box center [464, 298] width 375 height 17
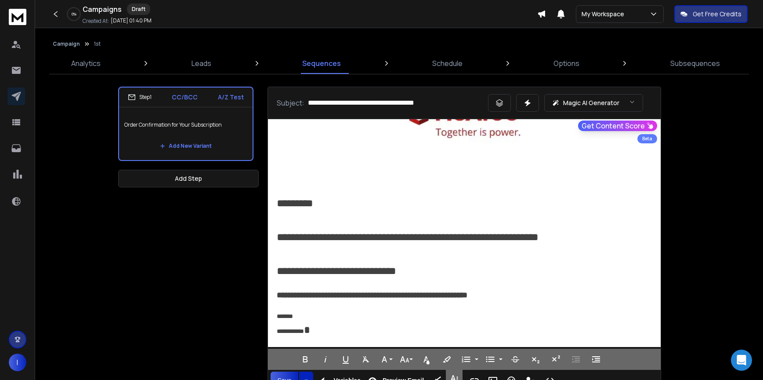
scroll to position [26, 0]
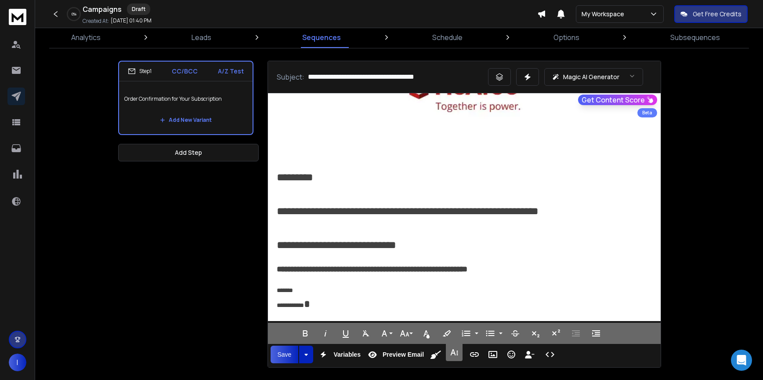
click at [356, 306] on div "**********" at bounding box center [461, 303] width 369 height 17
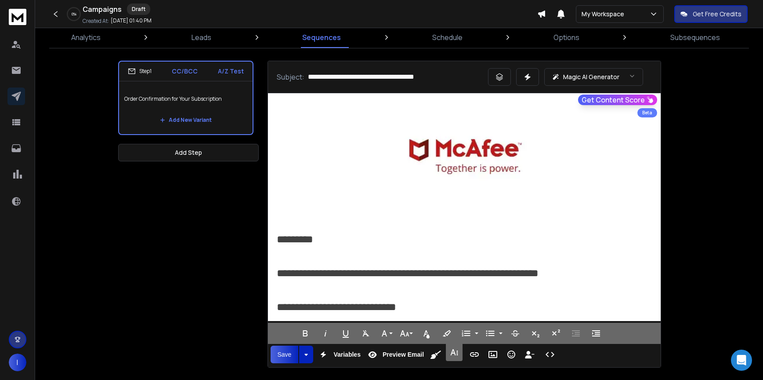
click at [616, 93] on div "**********" at bounding box center [464, 77] width 393 height 32
click at [616, 96] on button "Get Content Score" at bounding box center [617, 99] width 79 height 11
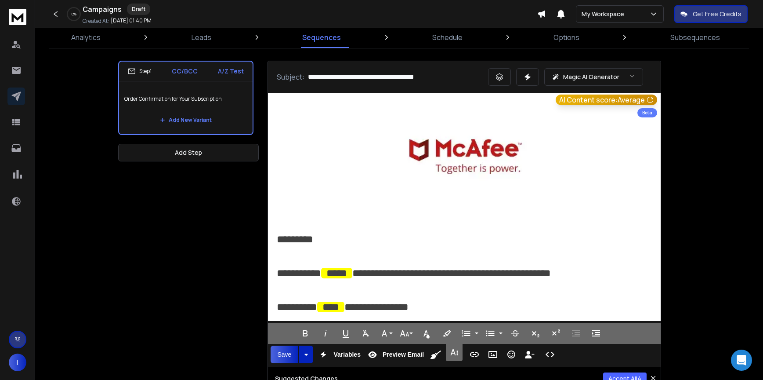
scroll to position [62, 0]
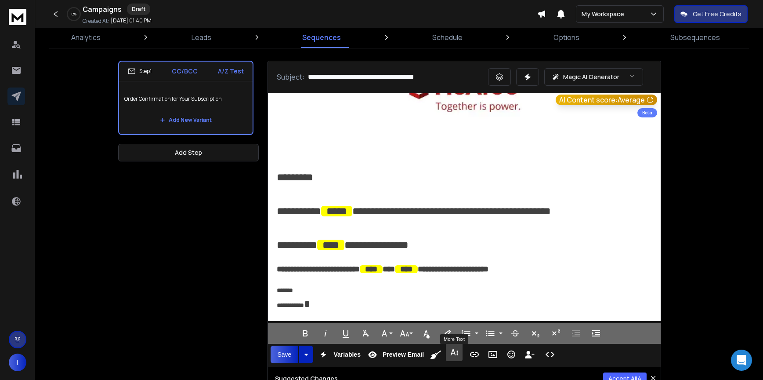
click at [455, 353] on icon "button" at bounding box center [454, 352] width 7 height 6
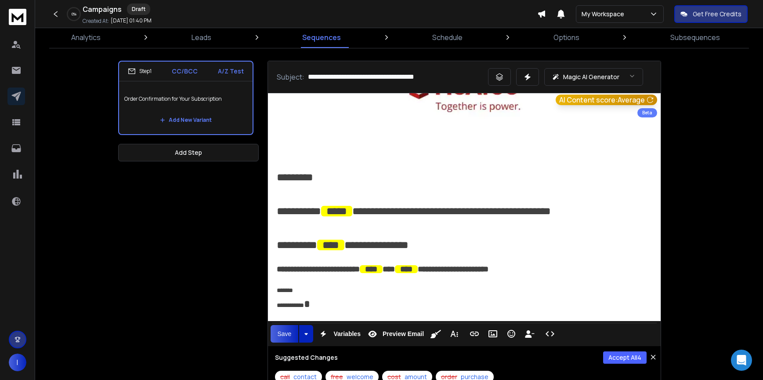
scroll to position [114, 0]
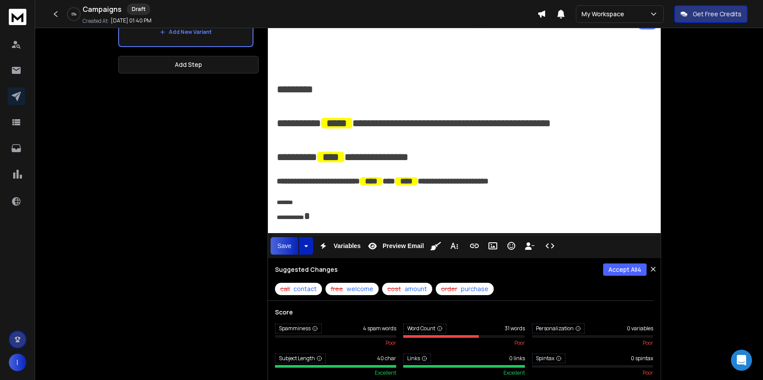
click at [304, 290] on span "contact" at bounding box center [305, 288] width 23 height 9
click at [311, 287] on span "welcome" at bounding box center [309, 288] width 27 height 9
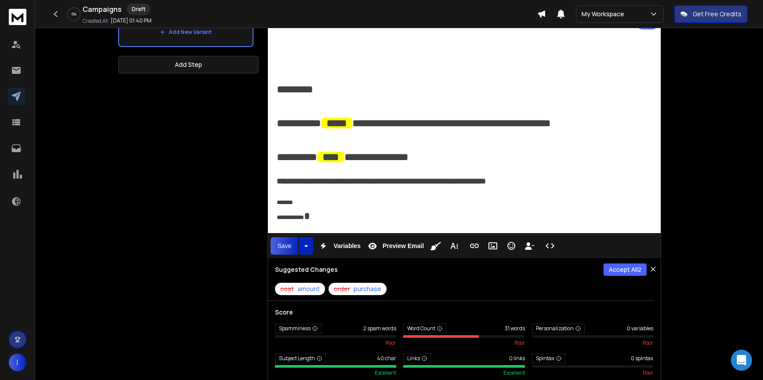
click at [300, 291] on span "amount" at bounding box center [308, 288] width 22 height 9
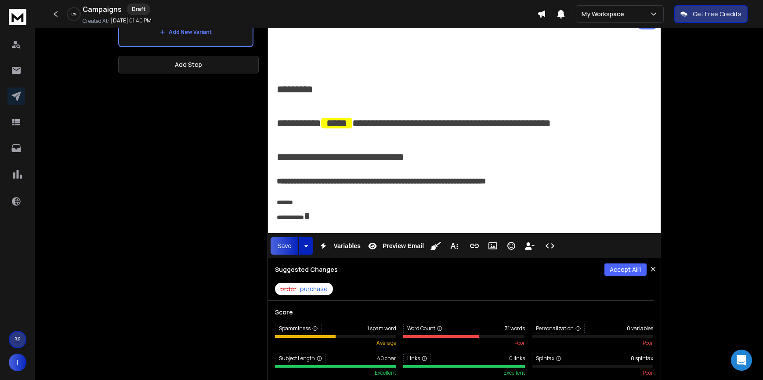
click at [319, 290] on span "purchase" at bounding box center [314, 288] width 28 height 9
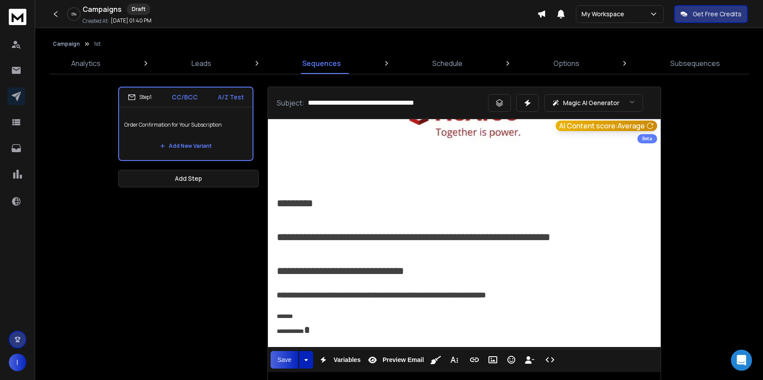
scroll to position [0, 0]
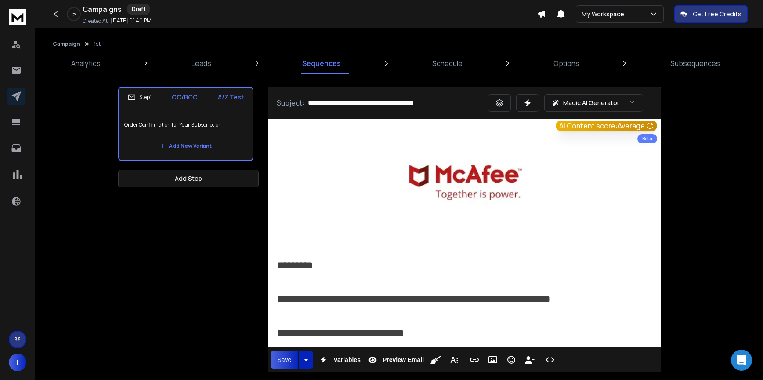
click at [592, 130] on button "AI Content score: Average" at bounding box center [606, 125] width 101 height 11
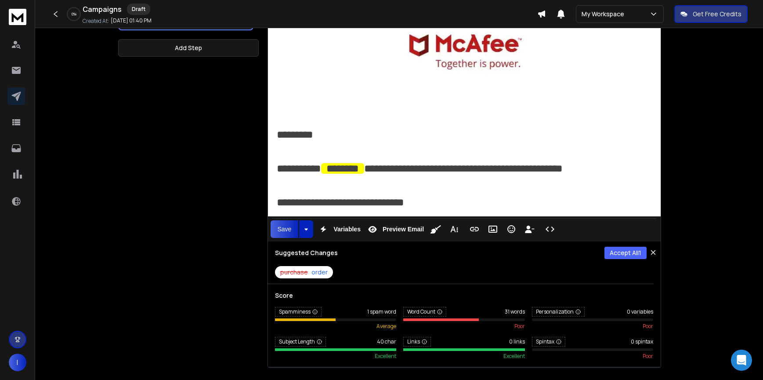
click at [317, 272] on span "order" at bounding box center [320, 272] width 16 height 9
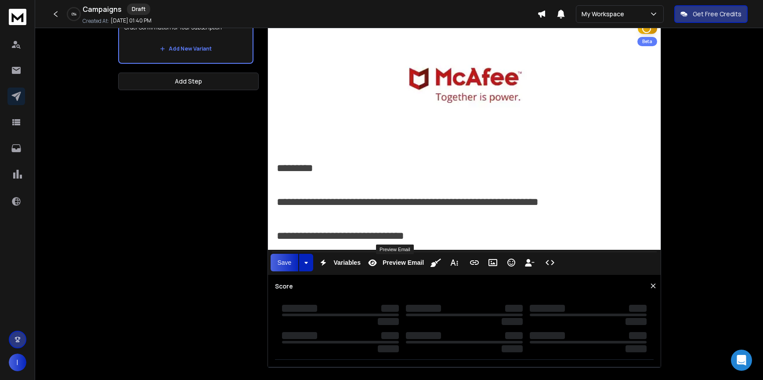
scroll to position [88, 0]
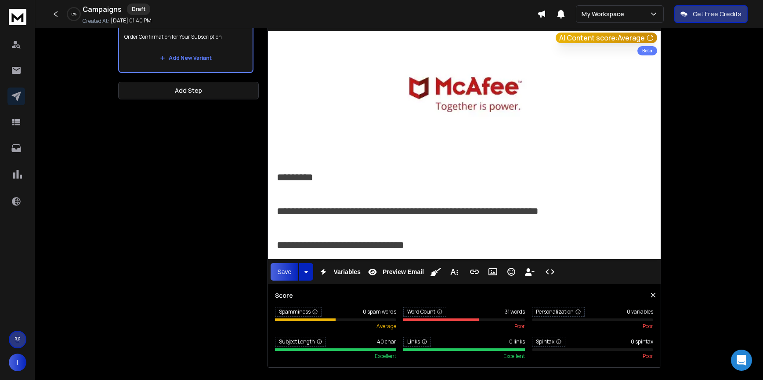
click at [605, 37] on button "AI Content score: Average" at bounding box center [606, 38] width 101 height 11
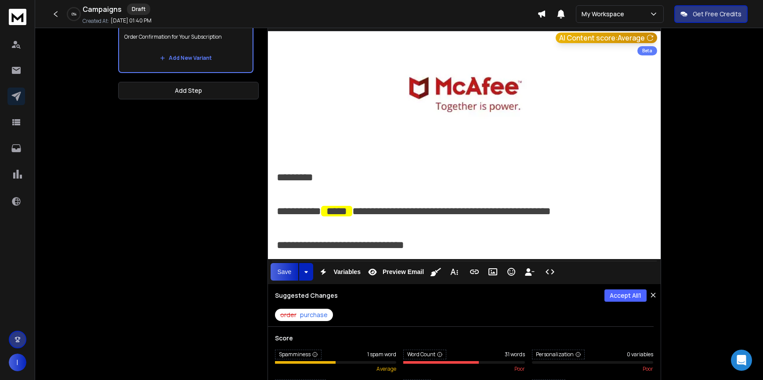
click at [352, 212] on span "*****" at bounding box center [336, 211] width 31 height 11
drag, startPoint x: 356, startPoint y: 210, endPoint x: 332, endPoint y: 212, distance: 24.7
click at [332, 212] on span "*****" at bounding box center [336, 211] width 31 height 11
click at [611, 40] on button "AI Content score: Average" at bounding box center [606, 38] width 101 height 11
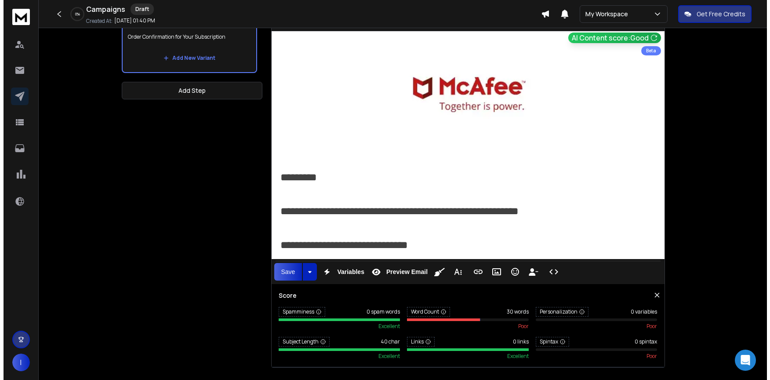
scroll to position [0, 0]
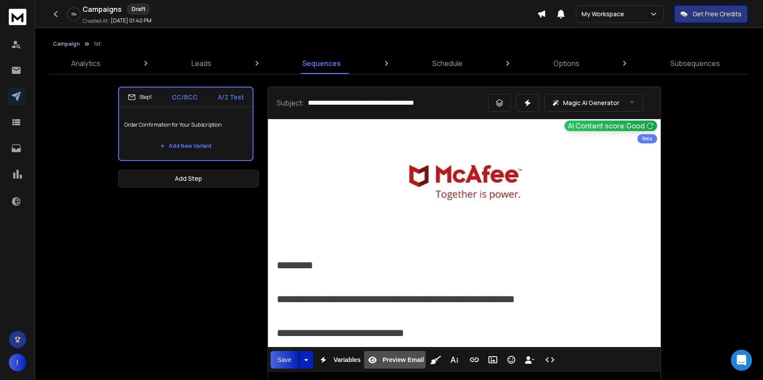
click at [395, 358] on span "Preview Email" at bounding box center [403, 359] width 45 height 7
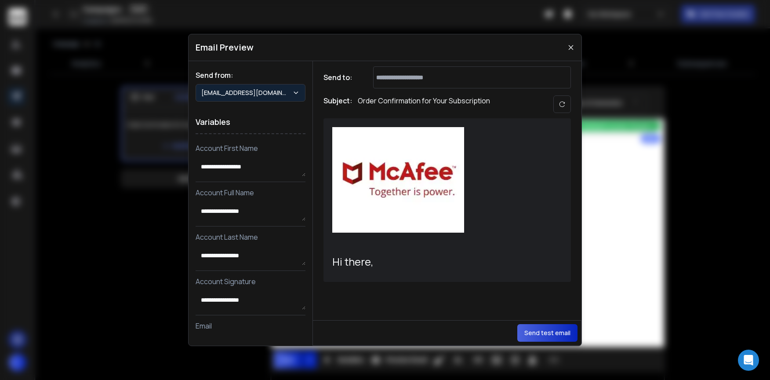
click at [288, 93] on p "yourorder@orderexpress.live" at bounding box center [246, 92] width 91 height 9
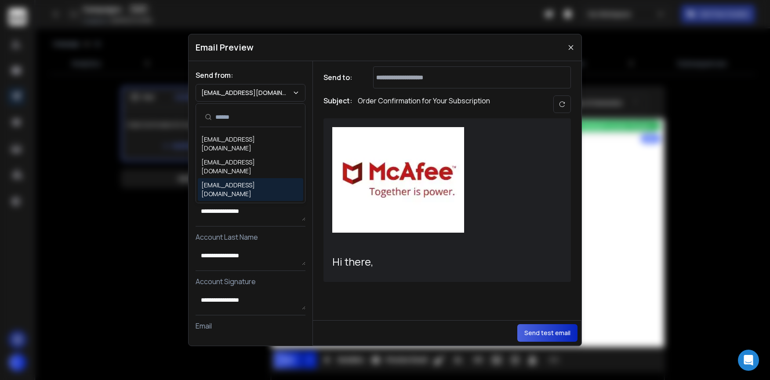
click at [259, 181] on div "invoice@invoicehelp.live" at bounding box center [250, 190] width 98 height 18
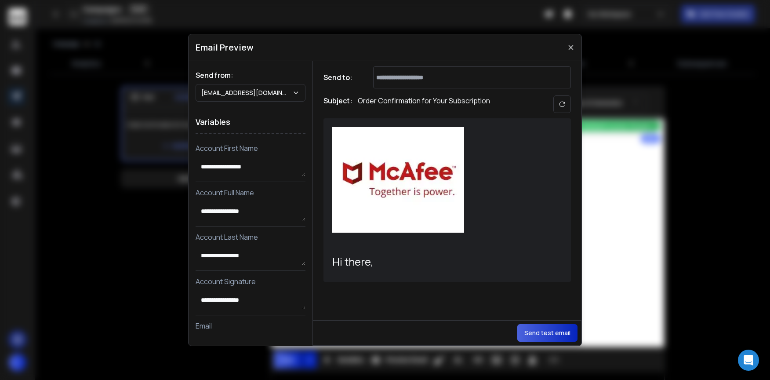
click at [391, 77] on input at bounding box center [472, 77] width 192 height 16
click at [536, 333] on button "Send test email" at bounding box center [547, 333] width 60 height 18
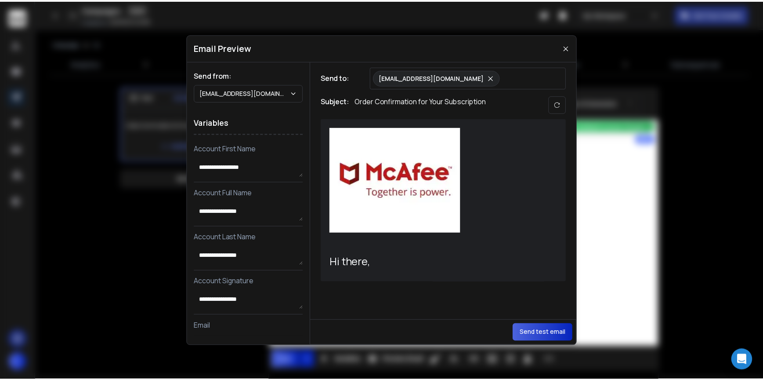
scroll to position [44, 0]
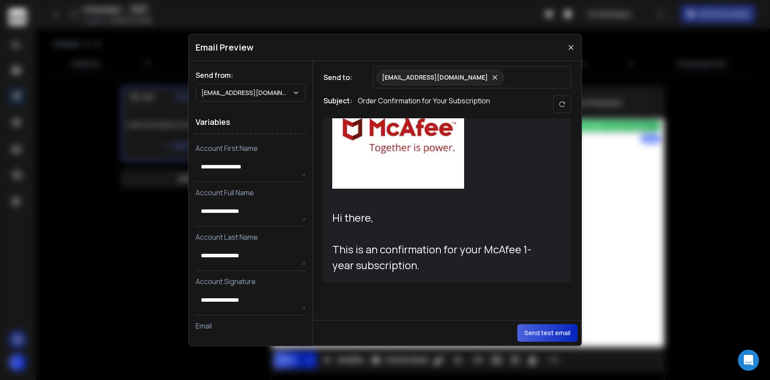
click at [444, 166] on img at bounding box center [398, 135] width 132 height 105
click at [569, 45] on icon at bounding box center [570, 47] width 7 height 7
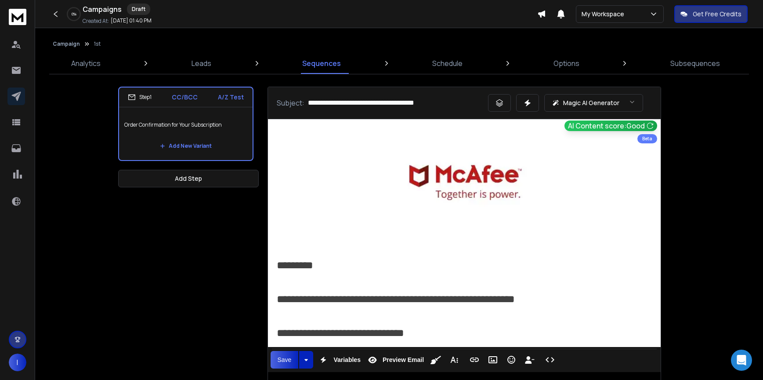
scroll to position [62, 0]
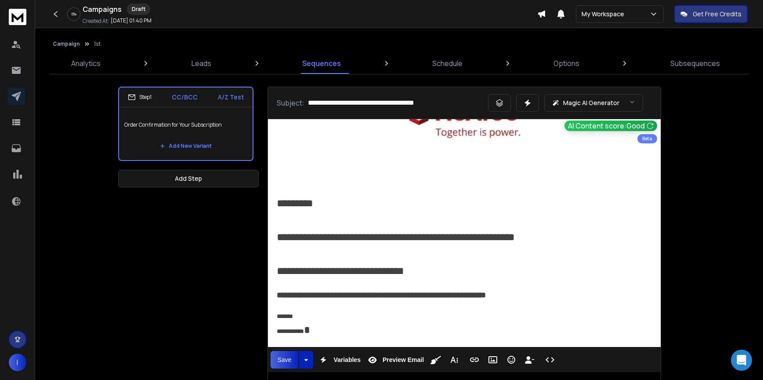
click at [345, 201] on div "*********" at bounding box center [461, 203] width 369 height 17
click at [297, 156] on div at bounding box center [464, 126] width 375 height 117
click at [397, 194] on div at bounding box center [464, 190] width 375 height 10
click at [453, 360] on icon "button" at bounding box center [454, 359] width 7 height 6
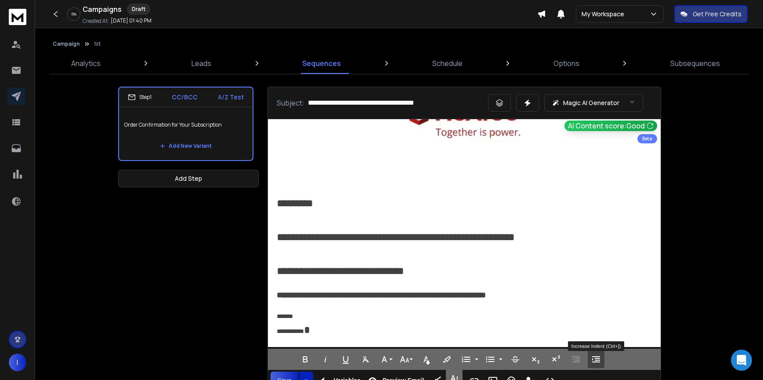
click at [594, 359] on icon "button" at bounding box center [596, 359] width 11 height 11
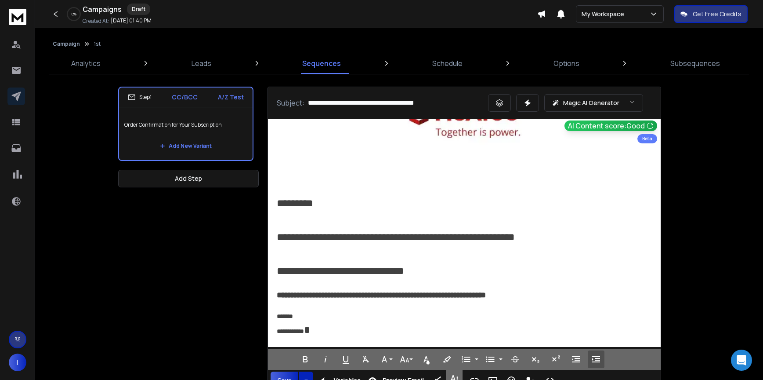
click at [594, 359] on icon "button" at bounding box center [596, 359] width 11 height 11
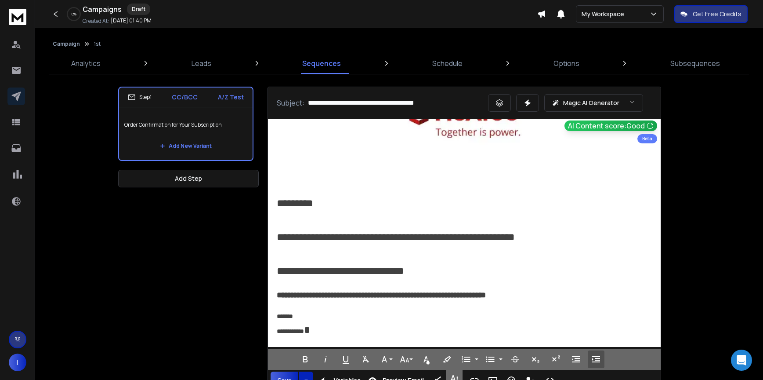
click at [594, 359] on icon "button" at bounding box center [596, 359] width 11 height 11
click at [594, 358] on icon "button" at bounding box center [596, 359] width 11 height 11
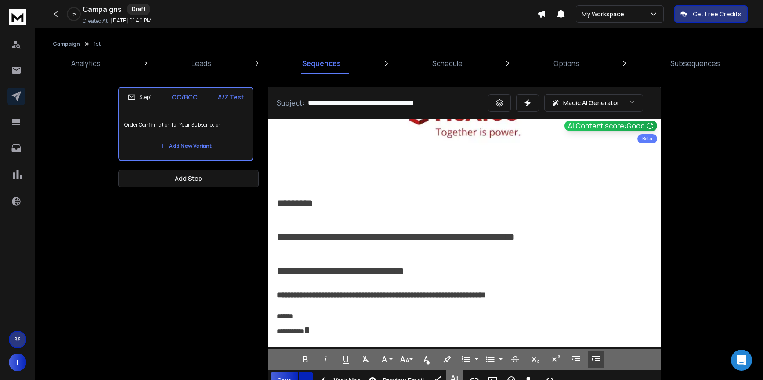
click at [594, 358] on icon "button" at bounding box center [596, 359] width 11 height 11
click at [572, 357] on icon "button" at bounding box center [576, 359] width 11 height 11
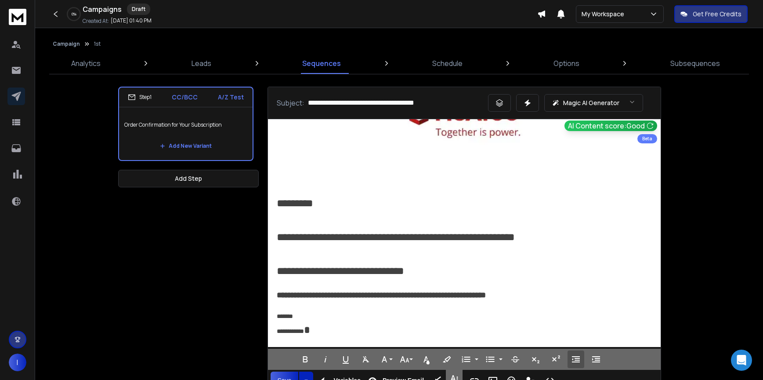
click at [572, 357] on icon "button" at bounding box center [576, 359] width 11 height 11
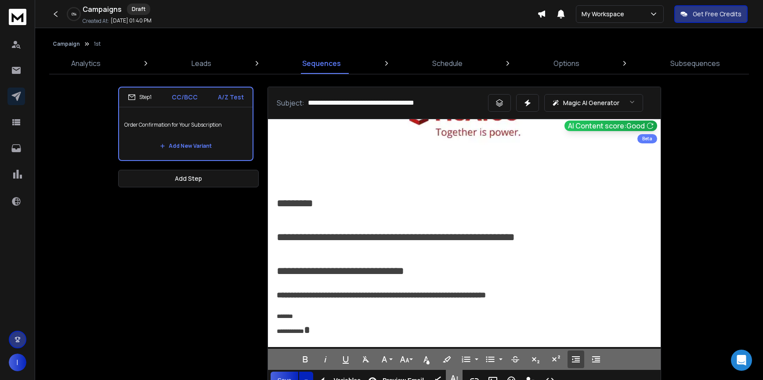
click at [572, 357] on icon "button" at bounding box center [576, 359] width 11 height 11
click at [596, 357] on icon "button" at bounding box center [596, 359] width 11 height 11
click at [596, 357] on icon "button" at bounding box center [596, 359] width 8 height 6
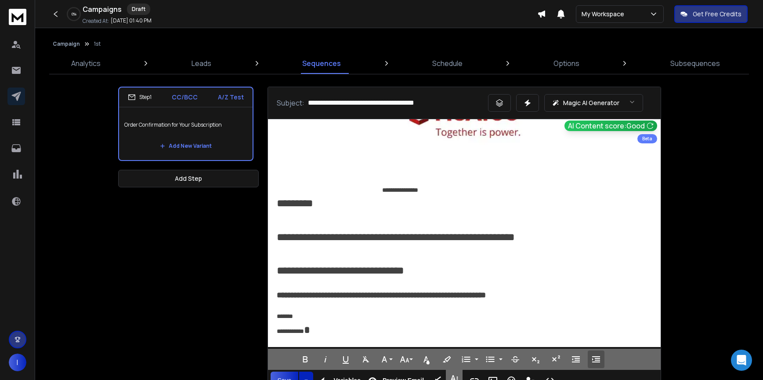
click at [596, 357] on icon "button" at bounding box center [596, 359] width 8 height 6
click at [577, 358] on icon "button" at bounding box center [576, 359] width 11 height 11
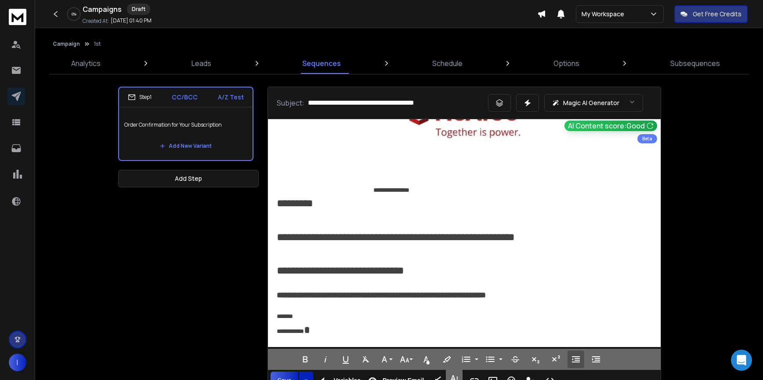
click at [577, 358] on icon "button" at bounding box center [576, 359] width 11 height 11
click at [577, 357] on icon "button" at bounding box center [576, 359] width 11 height 11
click at [533, 190] on div "**********" at bounding box center [496, 190] width 298 height 10
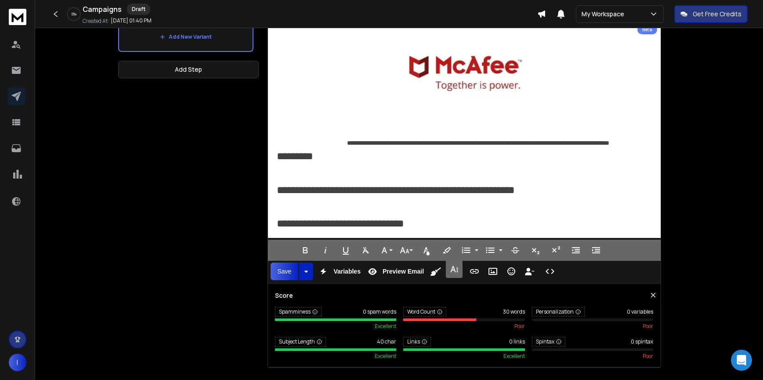
scroll to position [0, 0]
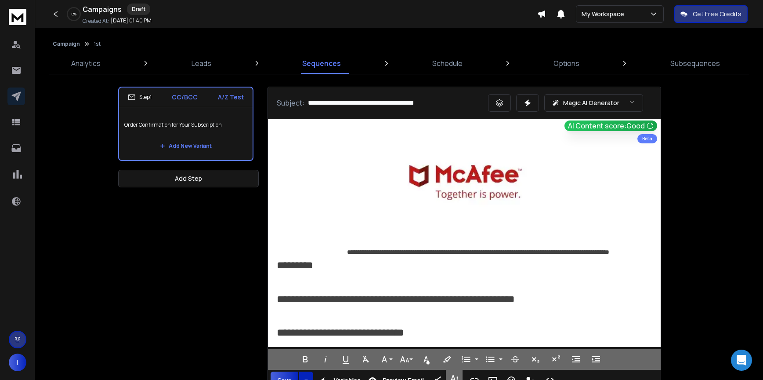
click at [588, 126] on button "AI Content score: Good" at bounding box center [611, 125] width 93 height 11
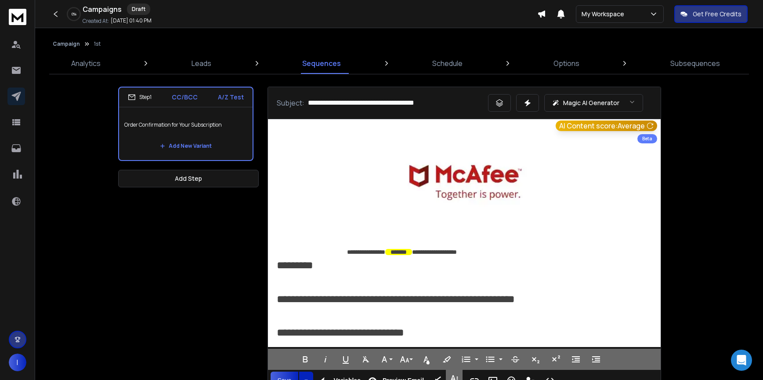
scroll to position [152, 0]
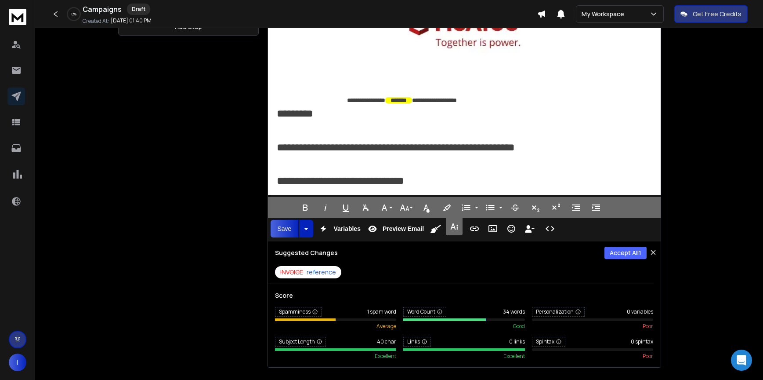
click at [324, 272] on span "reference" at bounding box center [321, 272] width 29 height 9
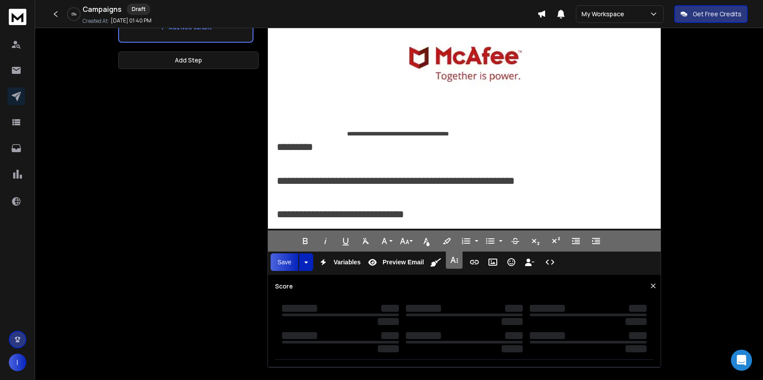
scroll to position [109, 0]
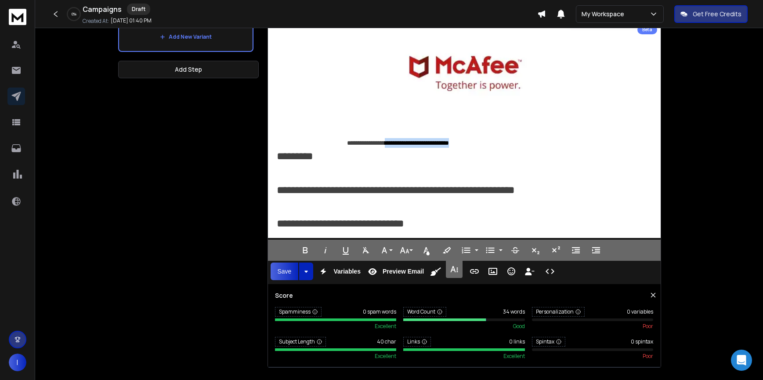
drag, startPoint x: 623, startPoint y: 143, endPoint x: 522, endPoint y: 140, distance: 101.1
click at [522, 140] on div "**********" at bounding box center [496, 143] width 298 height 10
click at [308, 248] on icon "button" at bounding box center [305, 250] width 11 height 11
drag, startPoint x: 401, startPoint y: 141, endPoint x: 345, endPoint y: 141, distance: 56.2
click at [345, 141] on div "**********" at bounding box center [464, 124] width 393 height 228
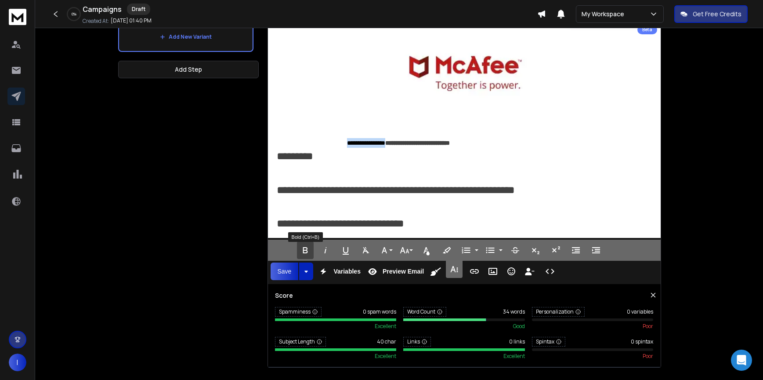
click at [304, 249] on icon "button" at bounding box center [305, 250] width 11 height 11
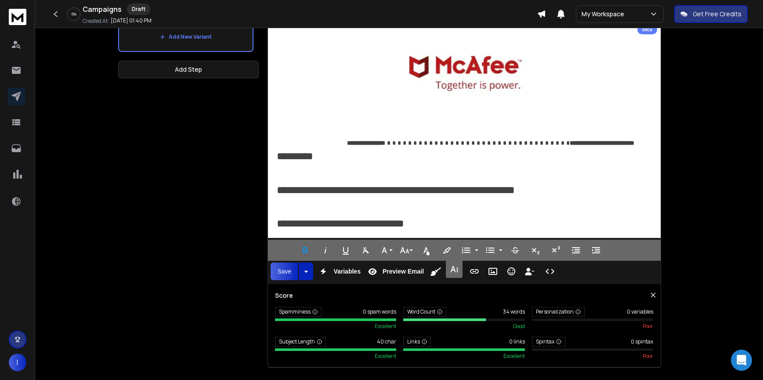
click at [568, 196] on div "**********" at bounding box center [461, 189] width 369 height 17
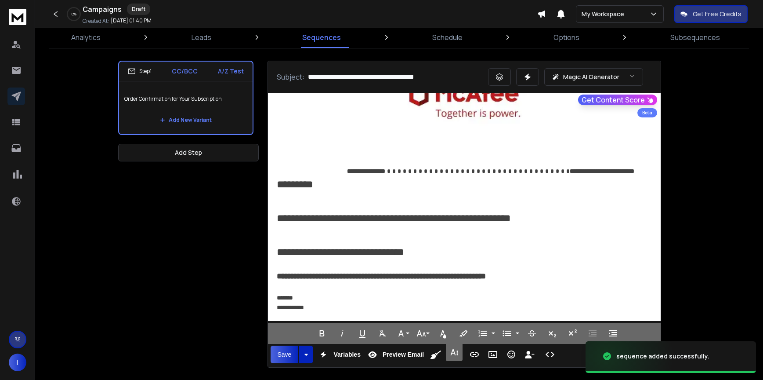
scroll to position [26, 0]
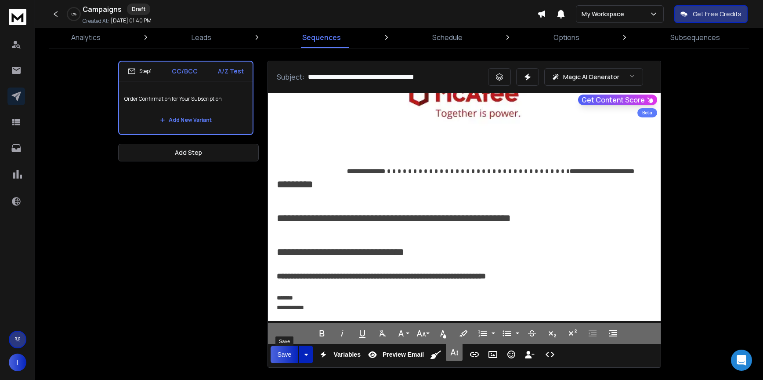
drag, startPoint x: 283, startPoint y: 352, endPoint x: 306, endPoint y: 343, distance: 25.5
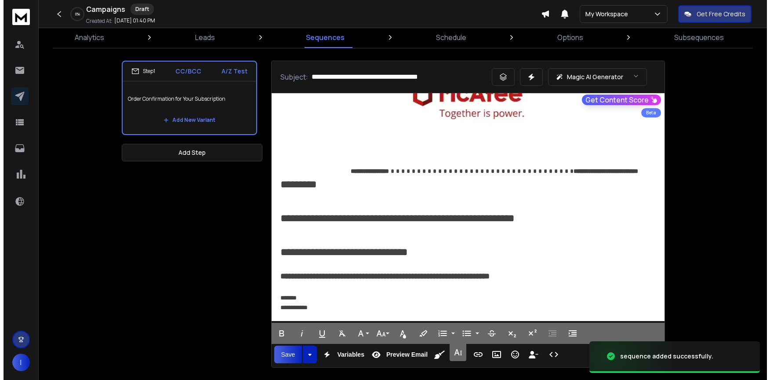
scroll to position [0, 0]
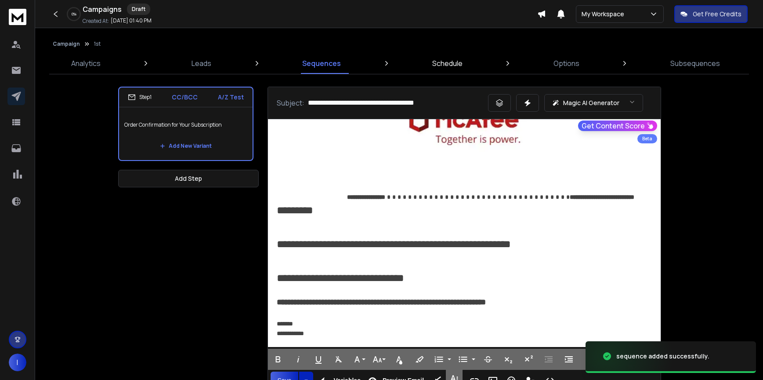
click at [446, 63] on p "Schedule" at bounding box center [447, 63] width 30 height 11
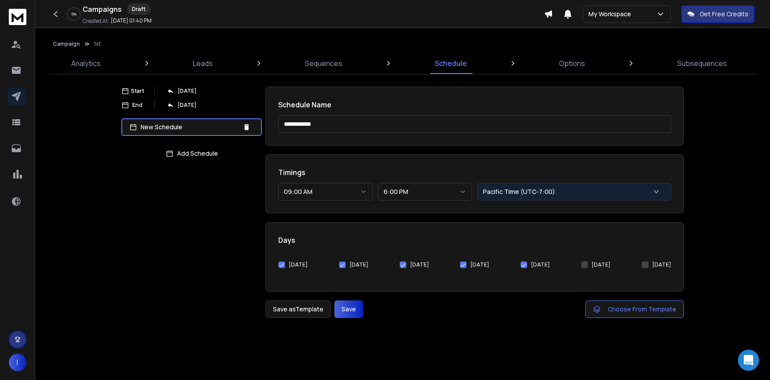
click at [516, 194] on p "Pacific Time (UTC-7:00)" at bounding box center [521, 191] width 76 height 9
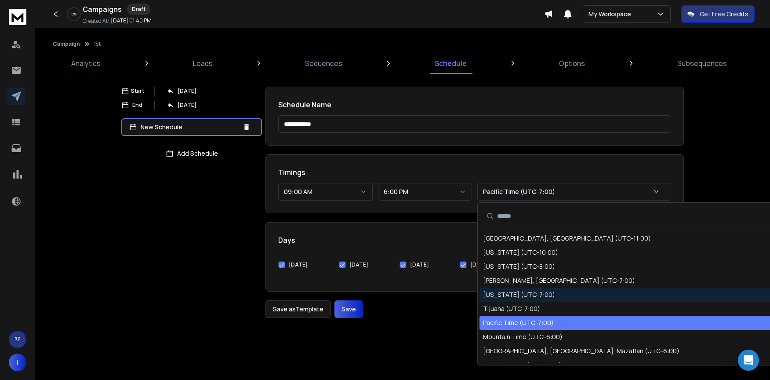
click at [497, 293] on div "Arizona (UTC-7:00)" at bounding box center [519, 294] width 72 height 9
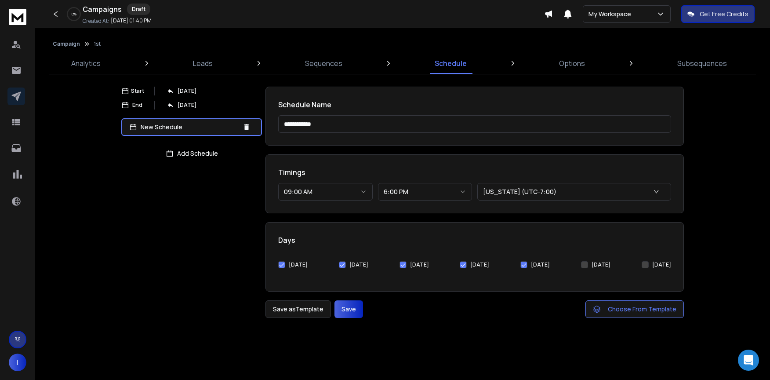
click at [348, 192] on button "09:00 AM" at bounding box center [325, 192] width 94 height 18
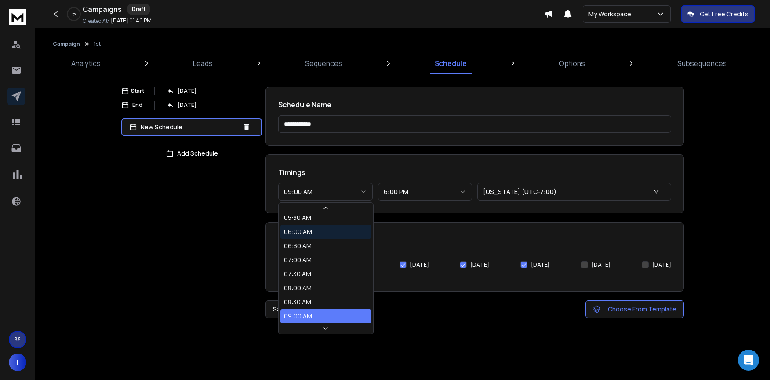
scroll to position [145, 0]
select select "********"
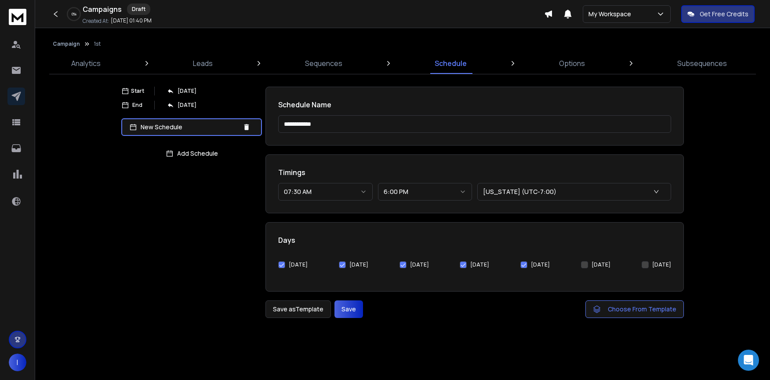
click at [452, 196] on button "6:00 PM" at bounding box center [425, 192] width 94 height 18
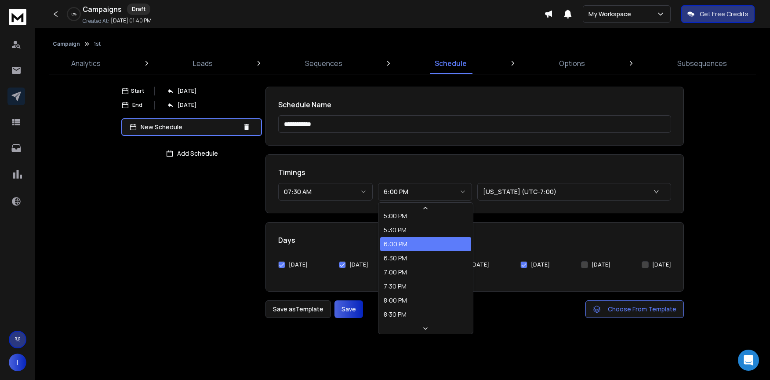
scroll to position [303, 0]
select select "********"
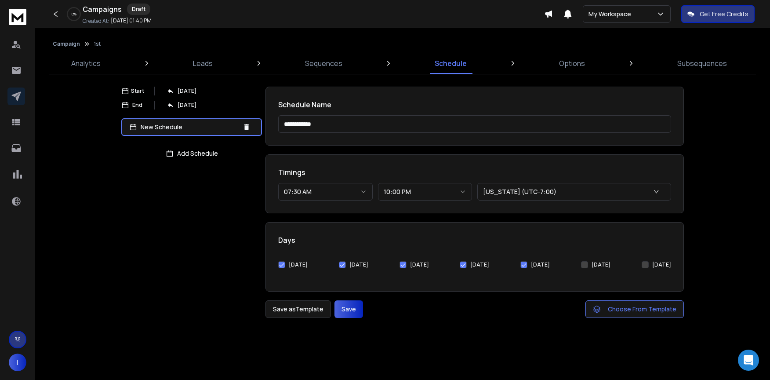
click at [352, 313] on button "Save" at bounding box center [348, 309] width 29 height 18
click at [570, 60] on p "Options" at bounding box center [572, 63] width 26 height 11
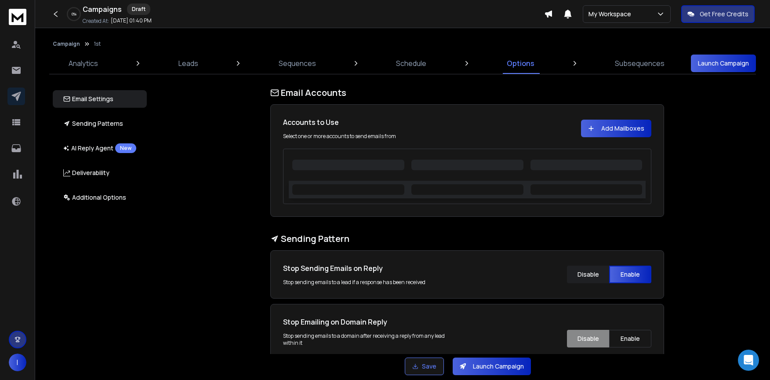
click at [603, 130] on button "Add Mailboxes" at bounding box center [616, 129] width 70 height 18
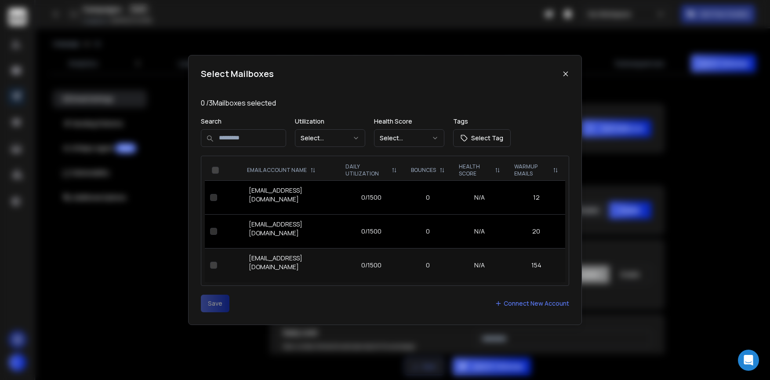
click at [213, 262] on button "button" at bounding box center [213, 264] width 7 height 7
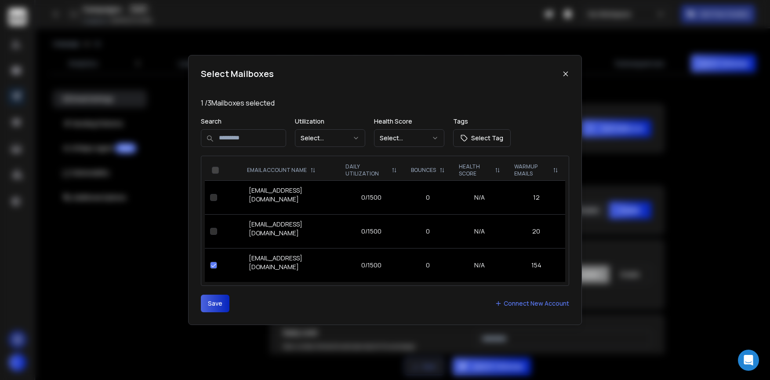
click at [216, 299] on button "Save" at bounding box center [215, 303] width 29 height 18
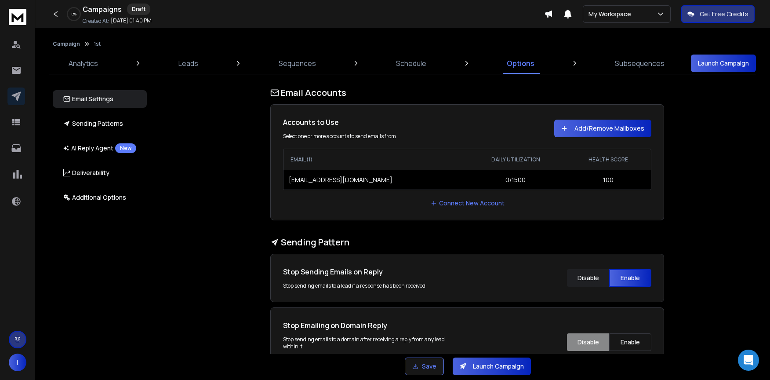
click at [479, 356] on div "Get only verified leads with our AI-powered Lead Finder, starting at $22/mo Try…" at bounding box center [385, 190] width 770 height 380
click at [483, 367] on button "Launch Campaign" at bounding box center [492, 366] width 78 height 18
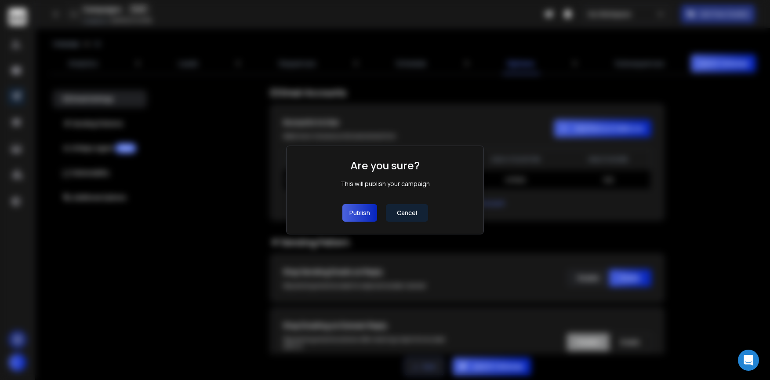
click at [356, 213] on button "Publish" at bounding box center [359, 213] width 35 height 18
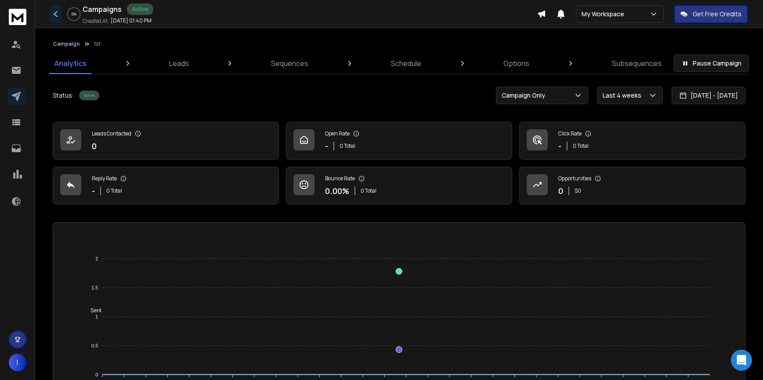
click at [59, 15] on icon at bounding box center [56, 14] width 8 height 8
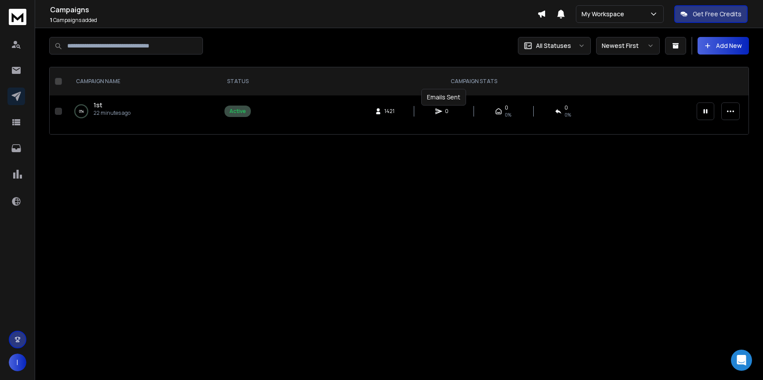
click at [436, 112] on icon at bounding box center [438, 111] width 7 height 6
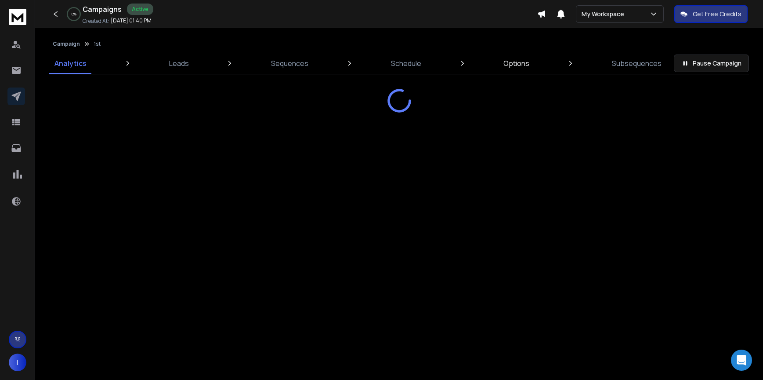
click at [522, 61] on p "Options" at bounding box center [517, 63] width 26 height 11
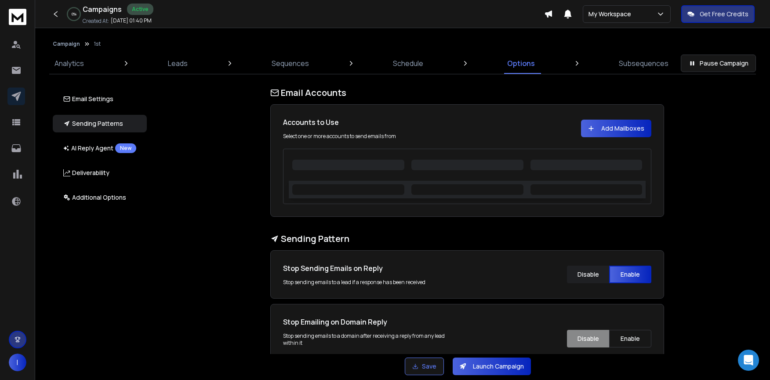
scroll to position [132, 0]
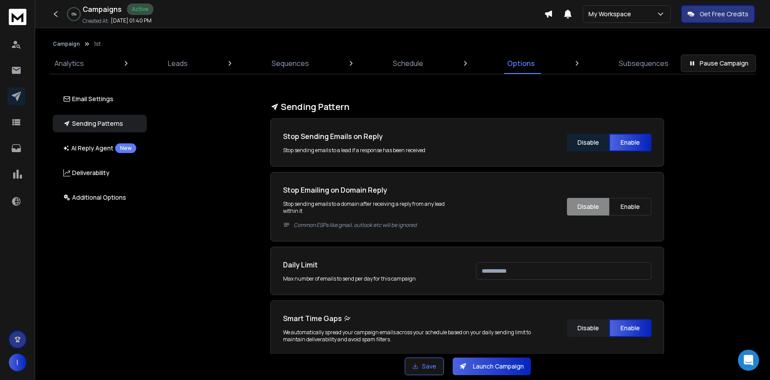
click at [581, 140] on button "Disable" at bounding box center [588, 143] width 42 height 18
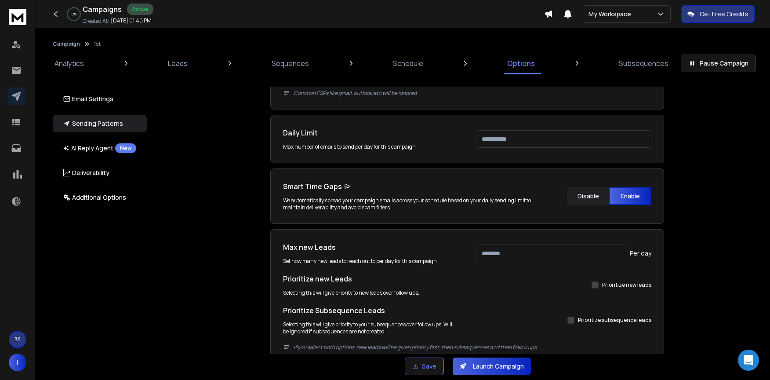
click at [496, 140] on input "***" at bounding box center [563, 139] width 175 height 18
type input "****"
click at [501, 256] on input "***" at bounding box center [551, 253] width 150 height 18
type input "****"
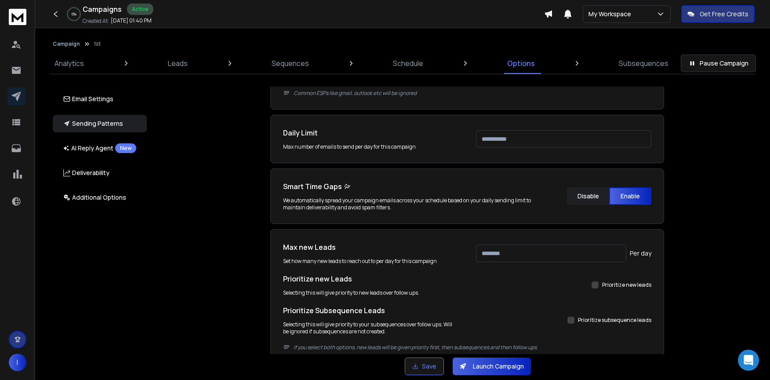
click at [591, 285] on button "Prioritize new leads" at bounding box center [594, 284] width 7 height 7
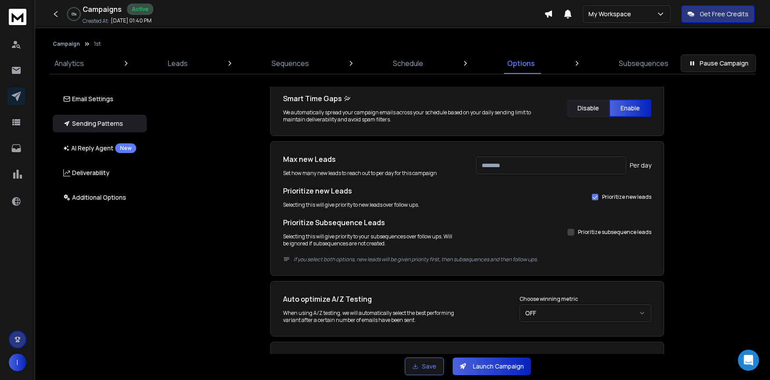
click at [571, 233] on button "Prioritize new leads" at bounding box center [570, 231] width 7 height 7
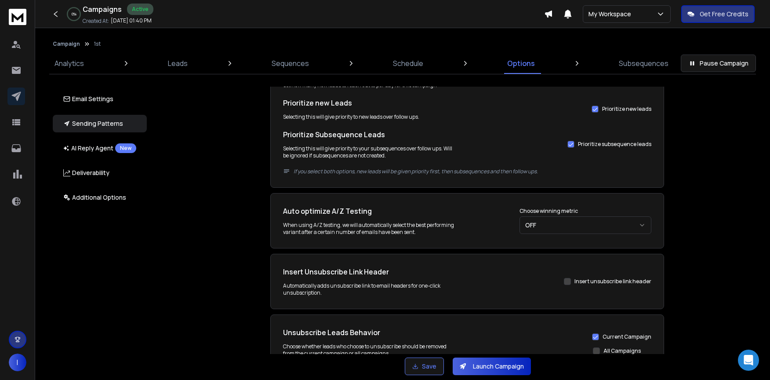
click at [571, 225] on button "OFF" at bounding box center [585, 225] width 132 height 18
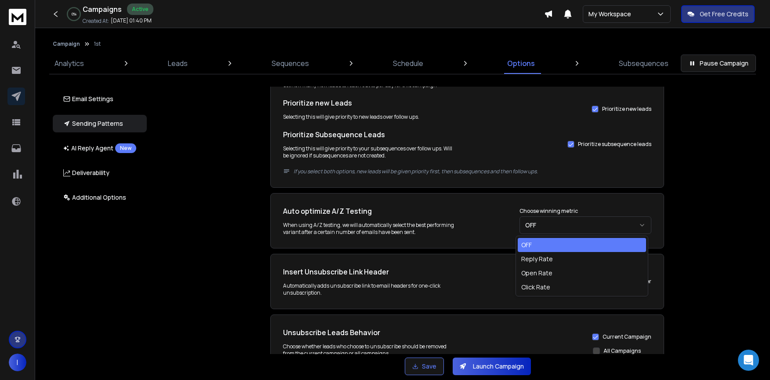
select select "*********"
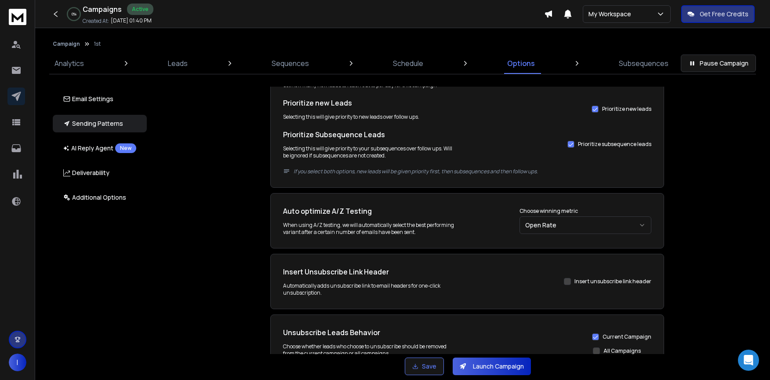
click at [568, 284] on button "Insert unsubscribe link header" at bounding box center [567, 281] width 7 height 7
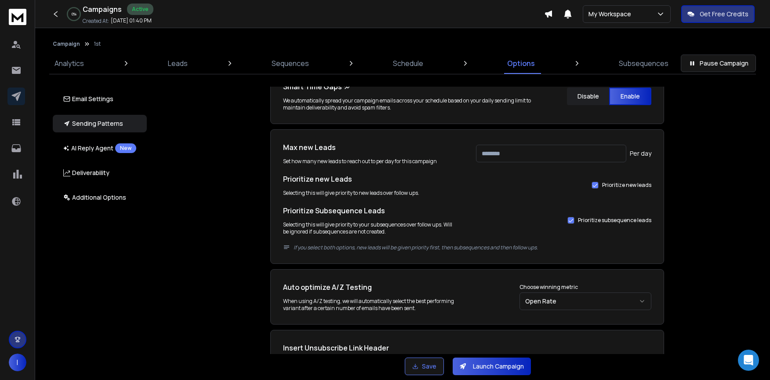
scroll to position [323, 0]
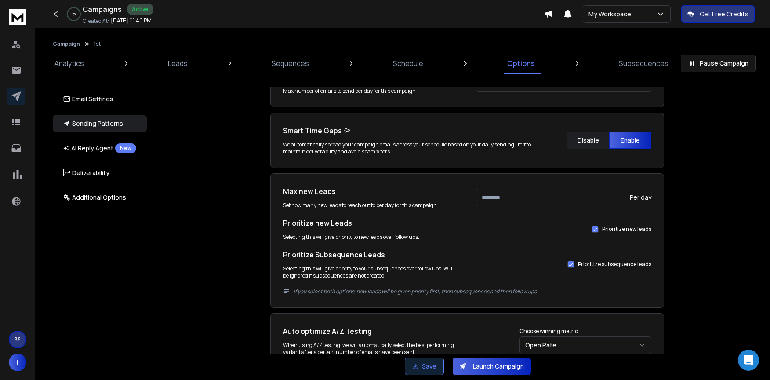
click at [421, 370] on button "Save" at bounding box center [424, 366] width 39 height 18
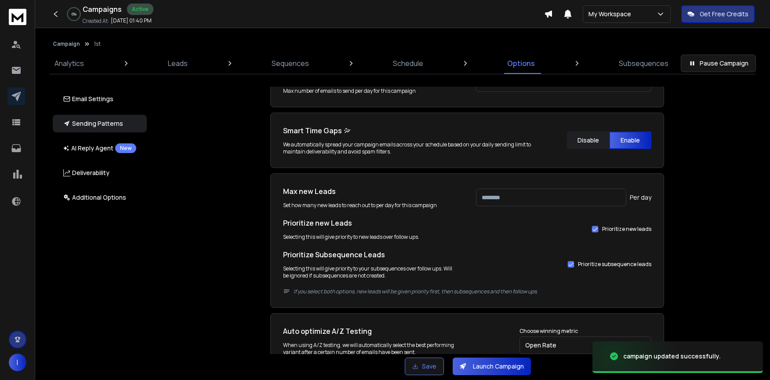
click at [496, 370] on button "Launch Campaign" at bounding box center [492, 366] width 78 height 18
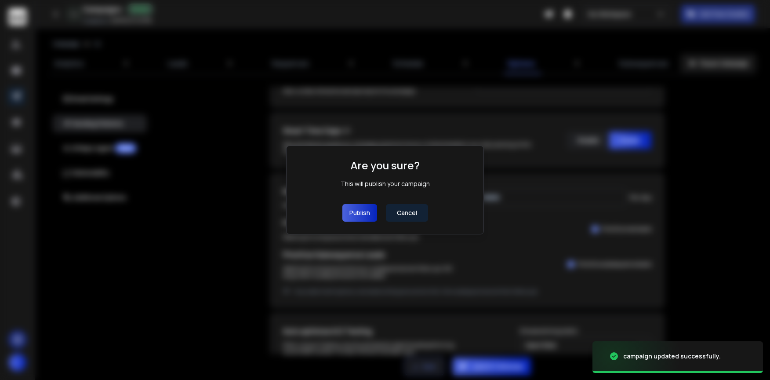
click at [359, 209] on button "Publish" at bounding box center [359, 213] width 35 height 18
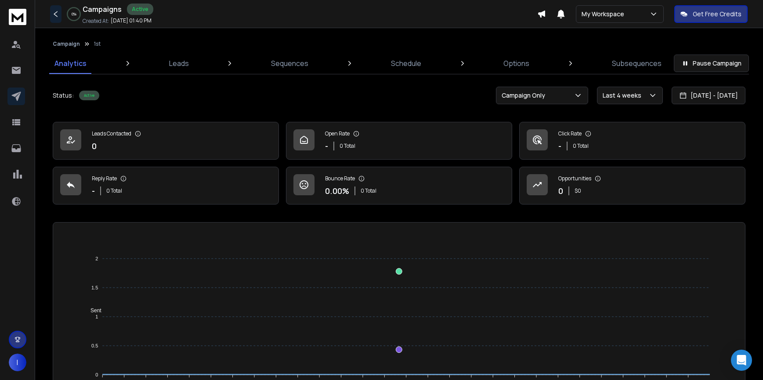
click at [55, 16] on icon at bounding box center [56, 14] width 8 height 8
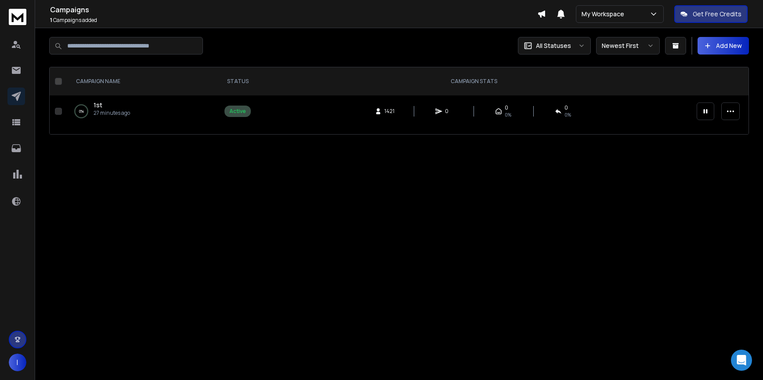
click at [463, 116] on div "1421 0 0 0% 0 0%" at bounding box center [474, 111] width 220 height 14
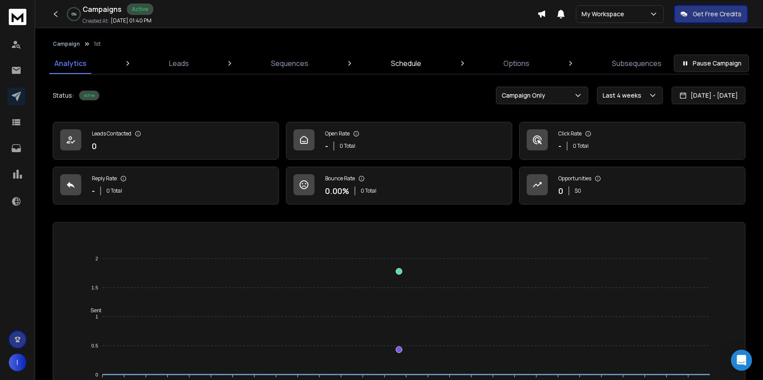
click at [408, 62] on p "Schedule" at bounding box center [406, 63] width 30 height 11
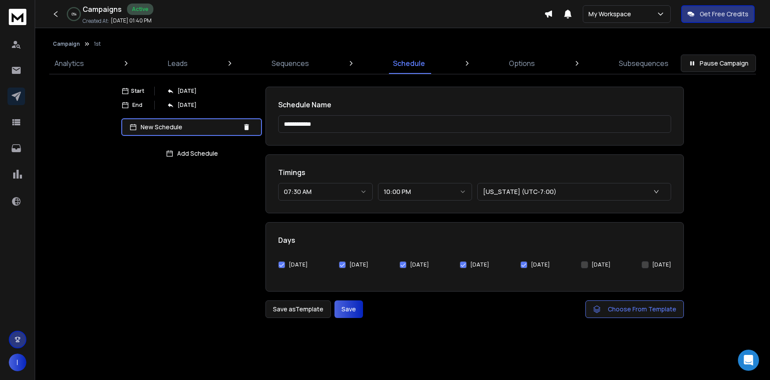
click at [196, 104] on p "[DATE]" at bounding box center [187, 104] width 19 height 7
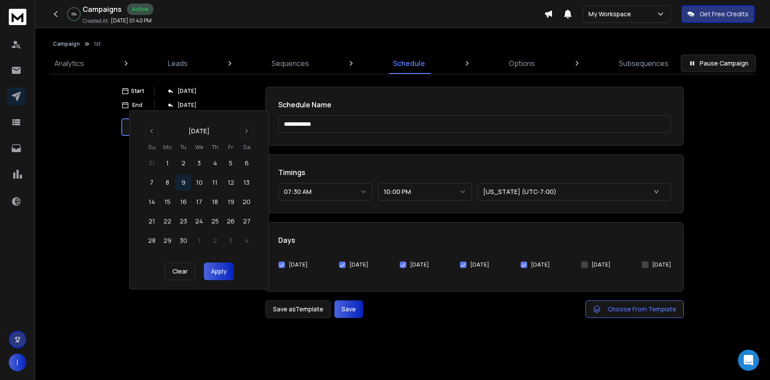
click at [181, 106] on p "[DATE]" at bounding box center [187, 104] width 19 height 7
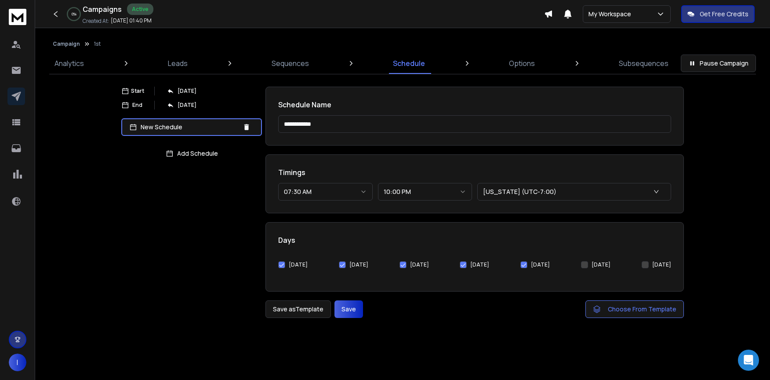
click at [181, 106] on p "[DATE]" at bounding box center [187, 104] width 19 height 7
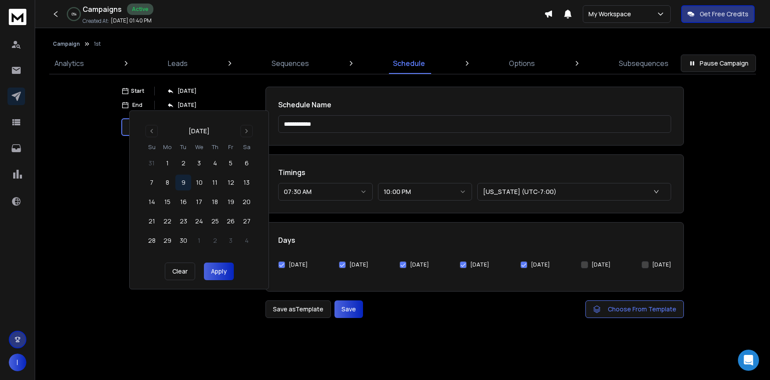
click at [183, 187] on button "9" at bounding box center [183, 182] width 16 height 16
click at [225, 273] on button "Apply" at bounding box center [219, 271] width 30 height 18
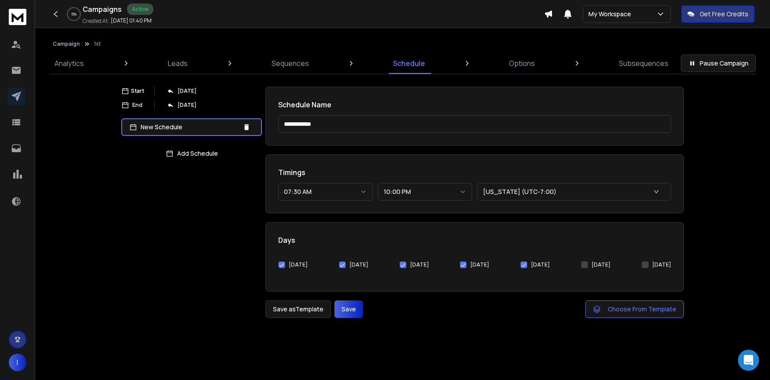
click at [354, 309] on button "Save" at bounding box center [348, 309] width 29 height 18
click at [16, 94] on icon at bounding box center [15, 95] width 9 height 9
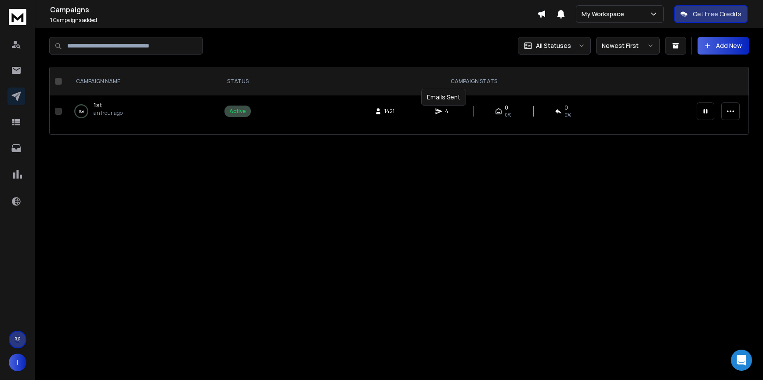
click at [438, 109] on icon at bounding box center [439, 111] width 8 height 8
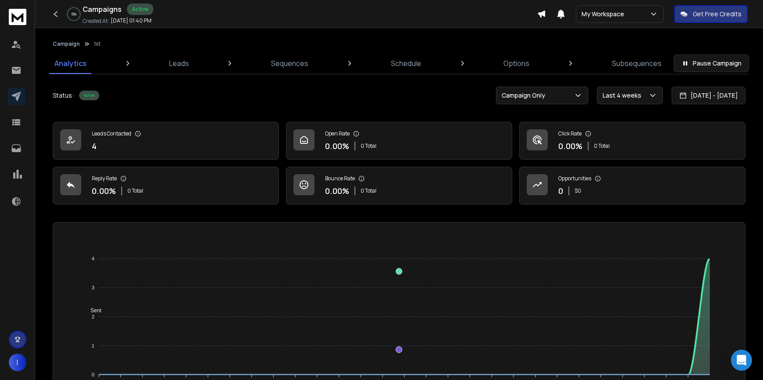
click at [123, 144] on div "4" at bounding box center [116, 146] width 49 height 12
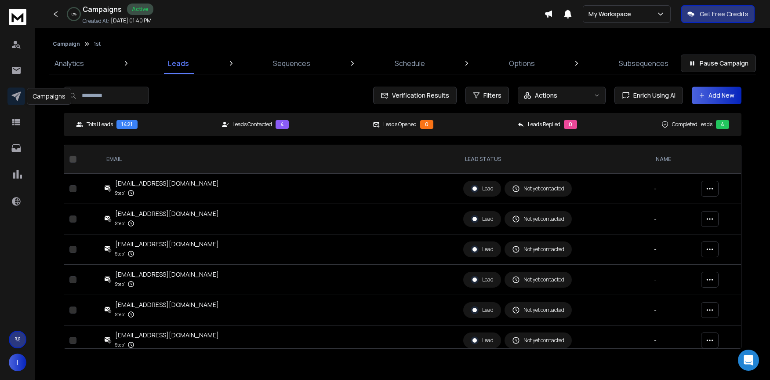
click at [12, 95] on icon at bounding box center [15, 95] width 9 height 9
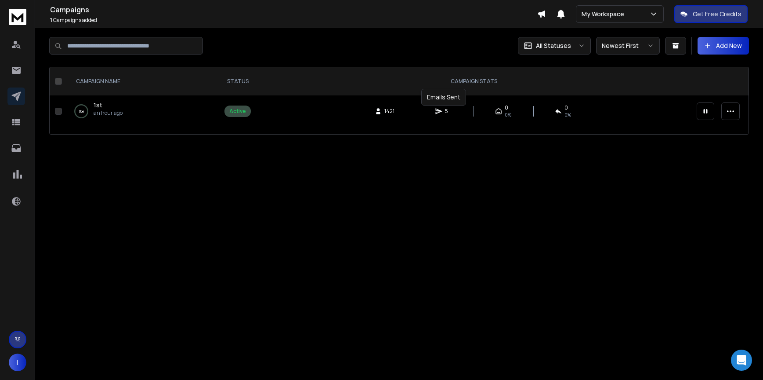
click at [435, 115] on icon at bounding box center [439, 111] width 8 height 8
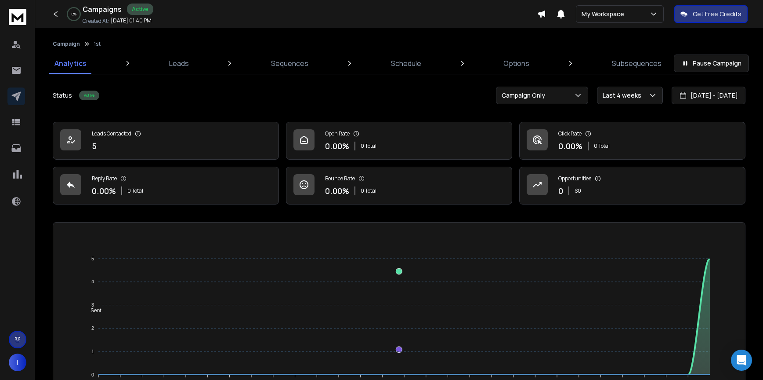
click at [12, 98] on icon at bounding box center [16, 96] width 11 height 11
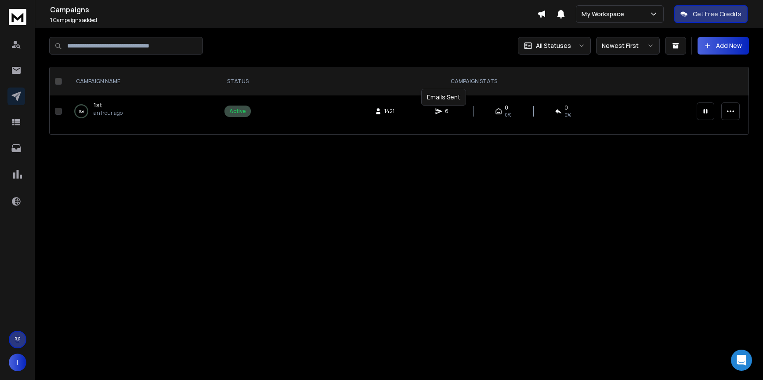
click at [439, 110] on icon at bounding box center [439, 111] width 8 height 8
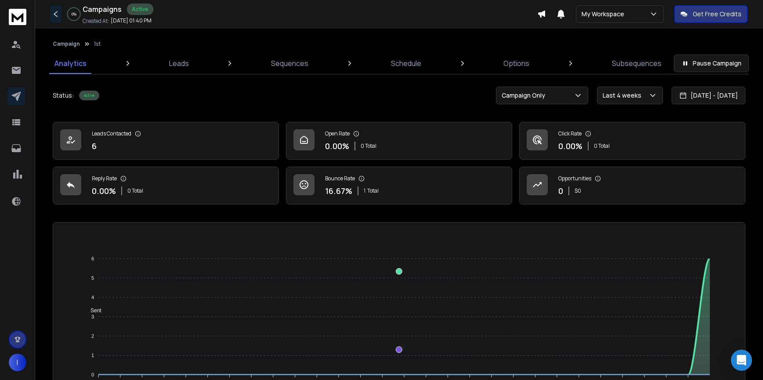
click at [57, 16] on icon at bounding box center [56, 14] width 8 height 8
